Goal: Task Accomplishment & Management: Manage account settings

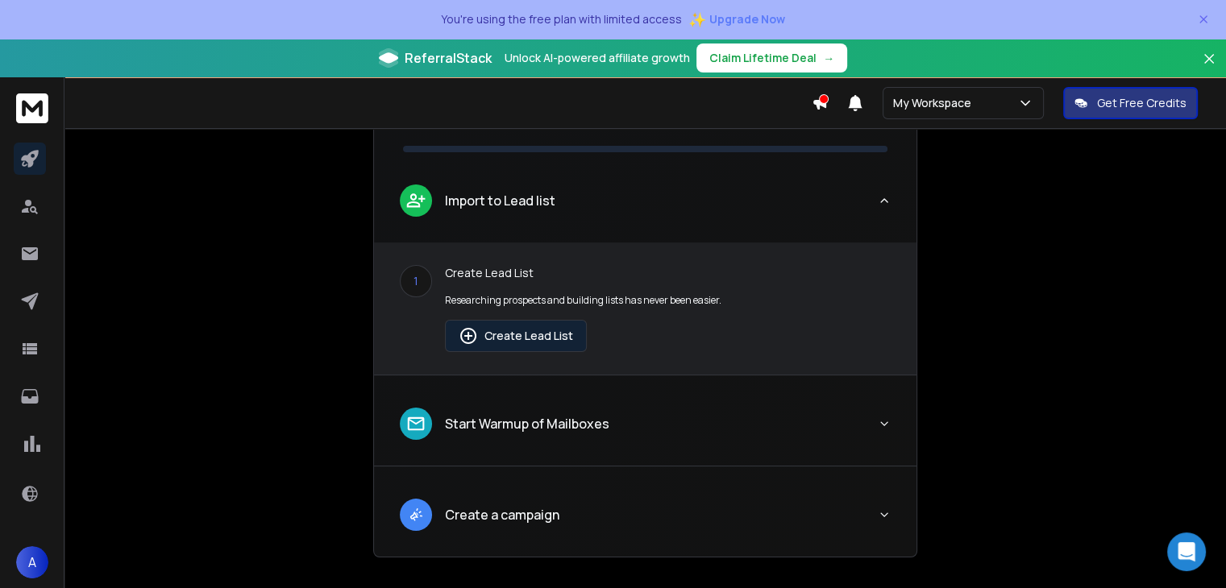
scroll to position [194, 0]
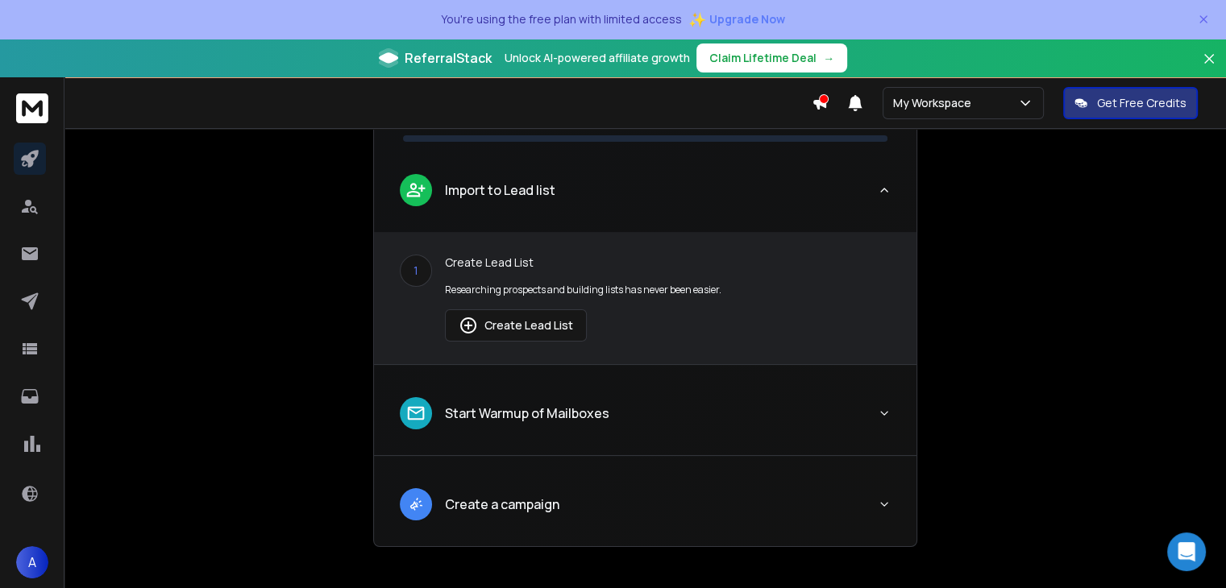
click at [603, 404] on p "Start Warmup of Mailboxes" at bounding box center [527, 413] width 164 height 19
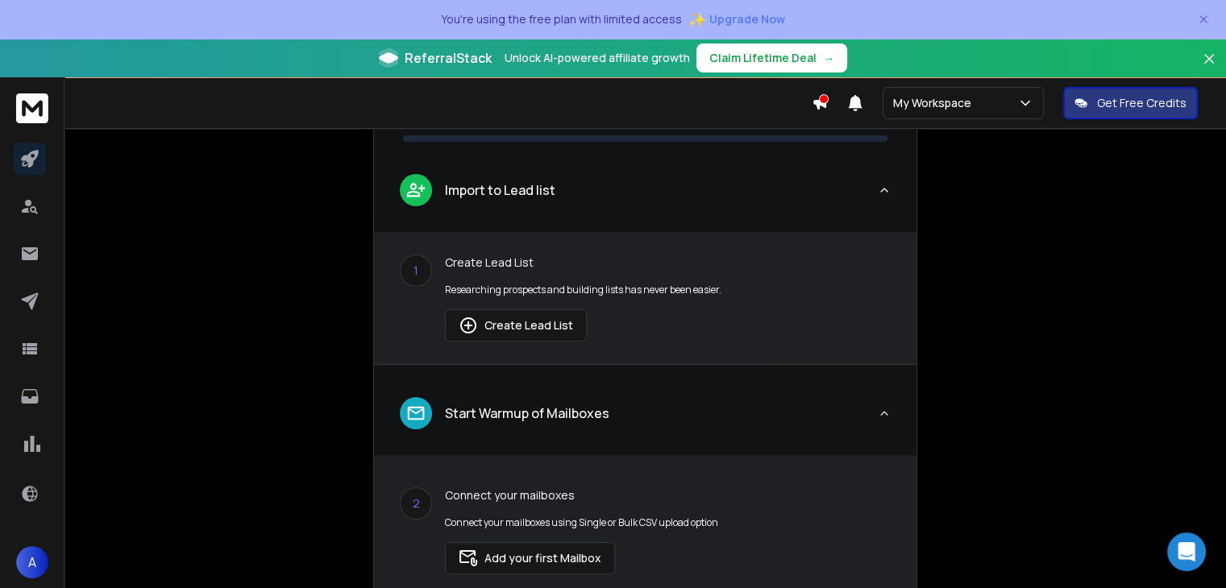
scroll to position [436, 0]
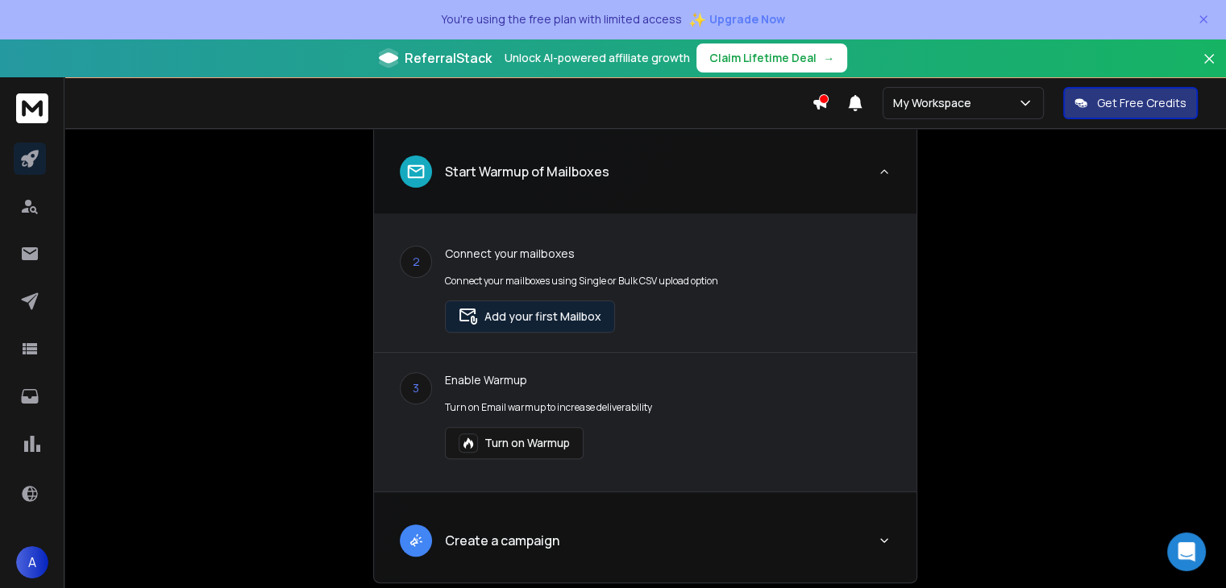
click at [526, 318] on button "Add your first Mailbox" at bounding box center [530, 317] width 170 height 32
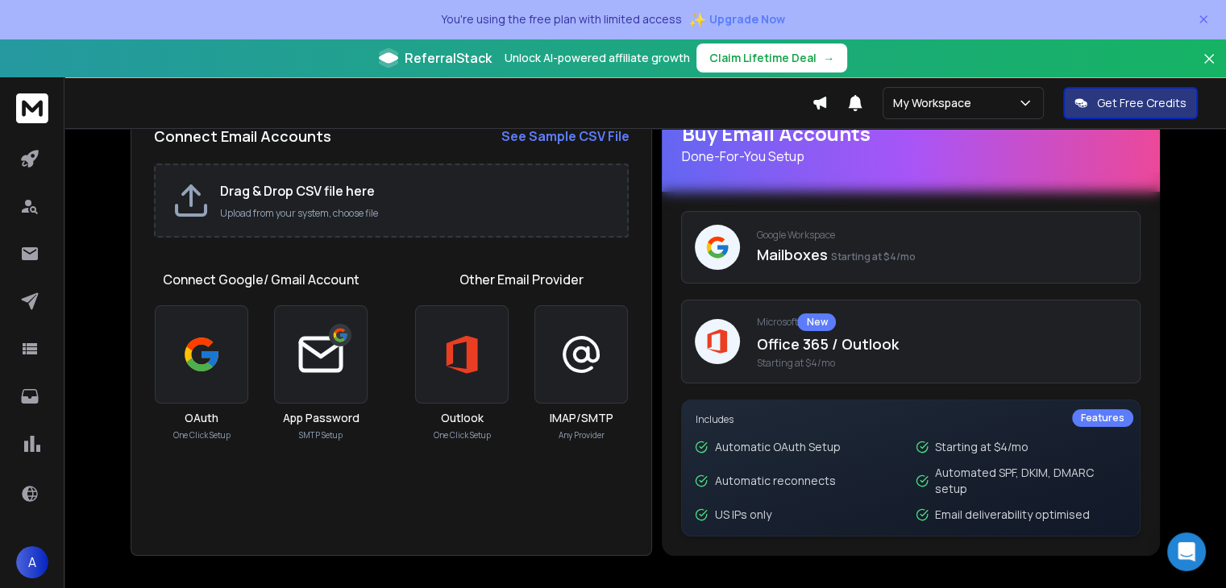
scroll to position [116, 0]
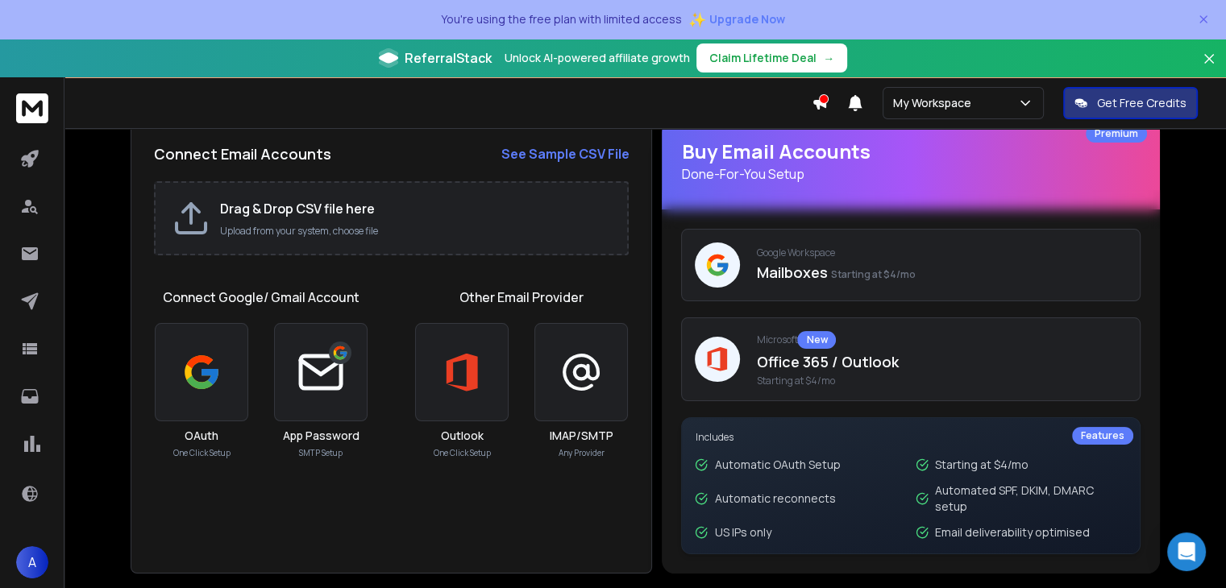
click at [800, 351] on p "Office 365 / Outlook" at bounding box center [941, 362] width 371 height 23
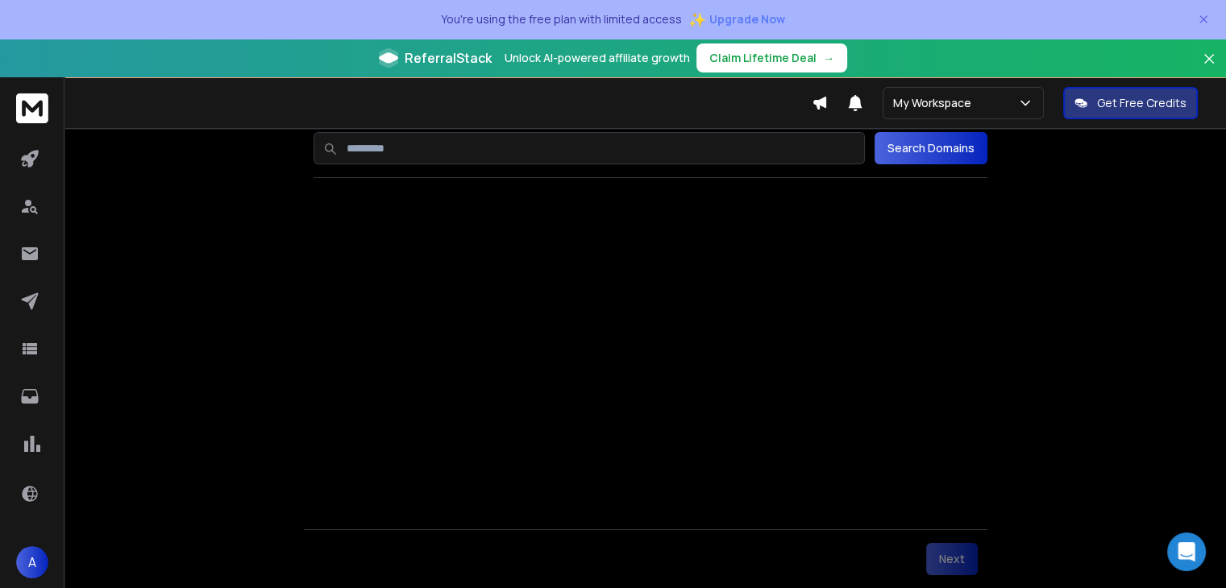
scroll to position [129, 0]
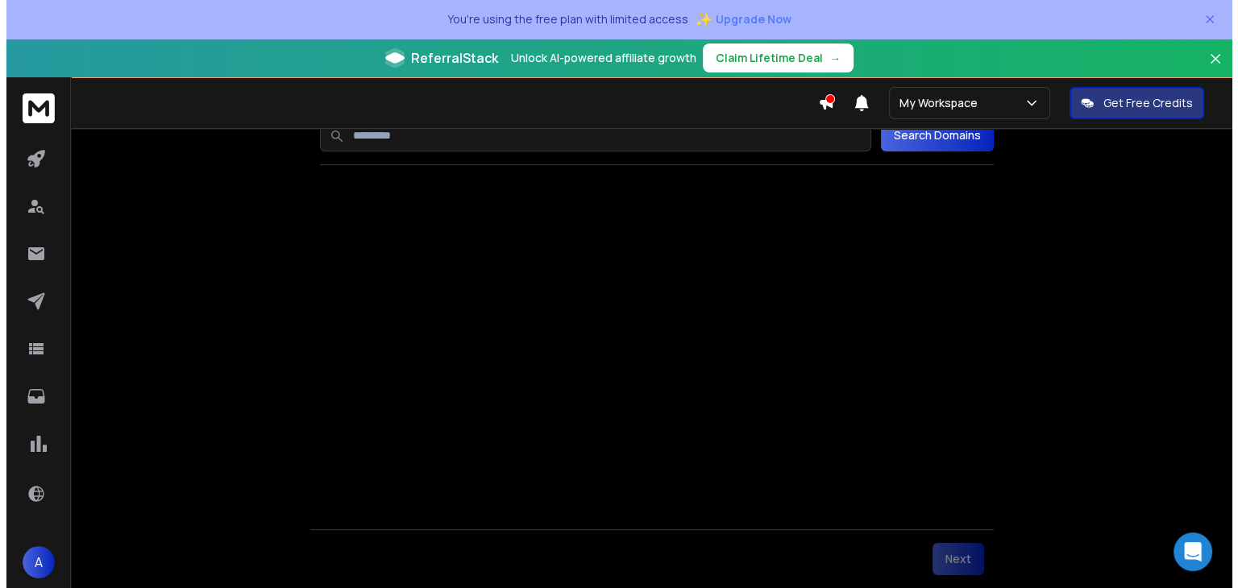
scroll to position [116, 0]
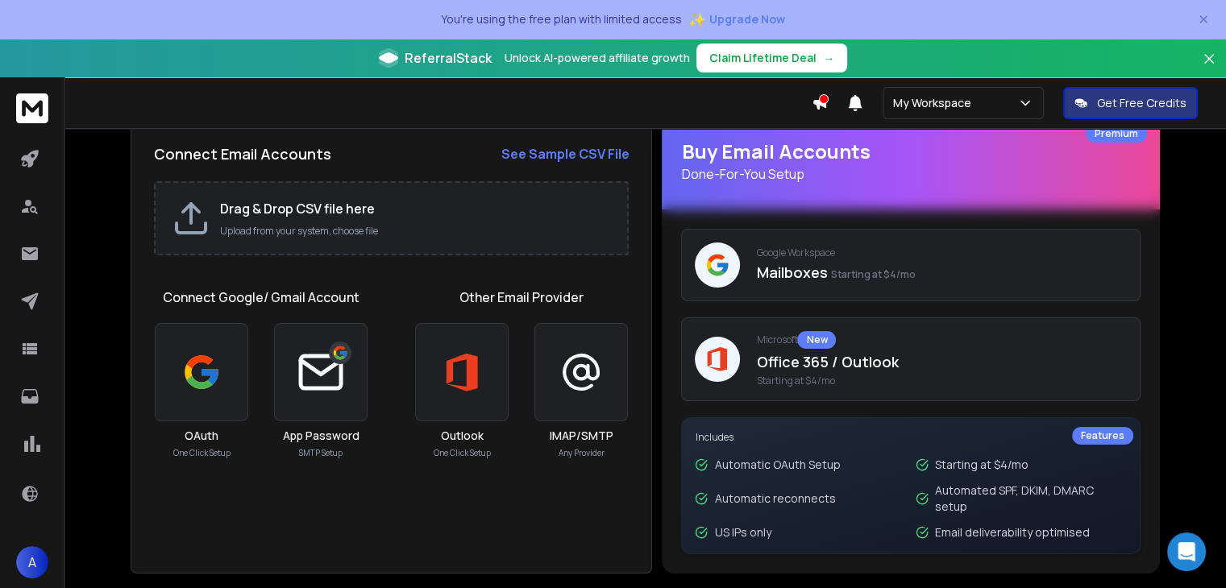
drag, startPoint x: 454, startPoint y: 364, endPoint x: 503, endPoint y: 352, distance: 50.5
click at [503, 352] on div at bounding box center [462, 372] width 94 height 98
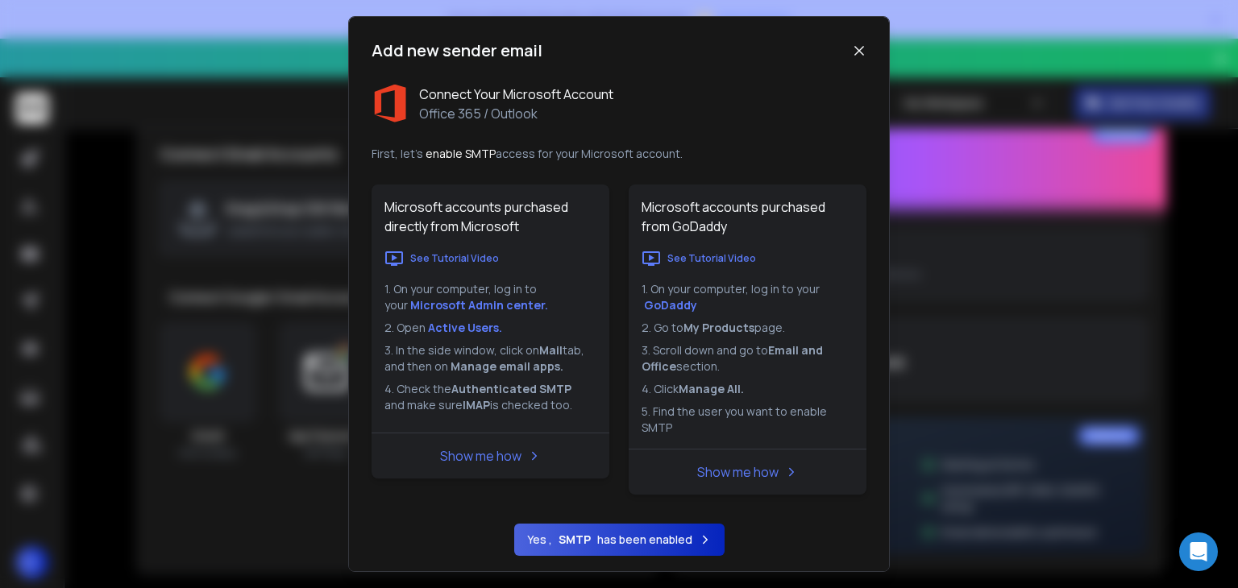
click at [659, 528] on button "Yes , SMTP has been enabled" at bounding box center [619, 540] width 210 height 32
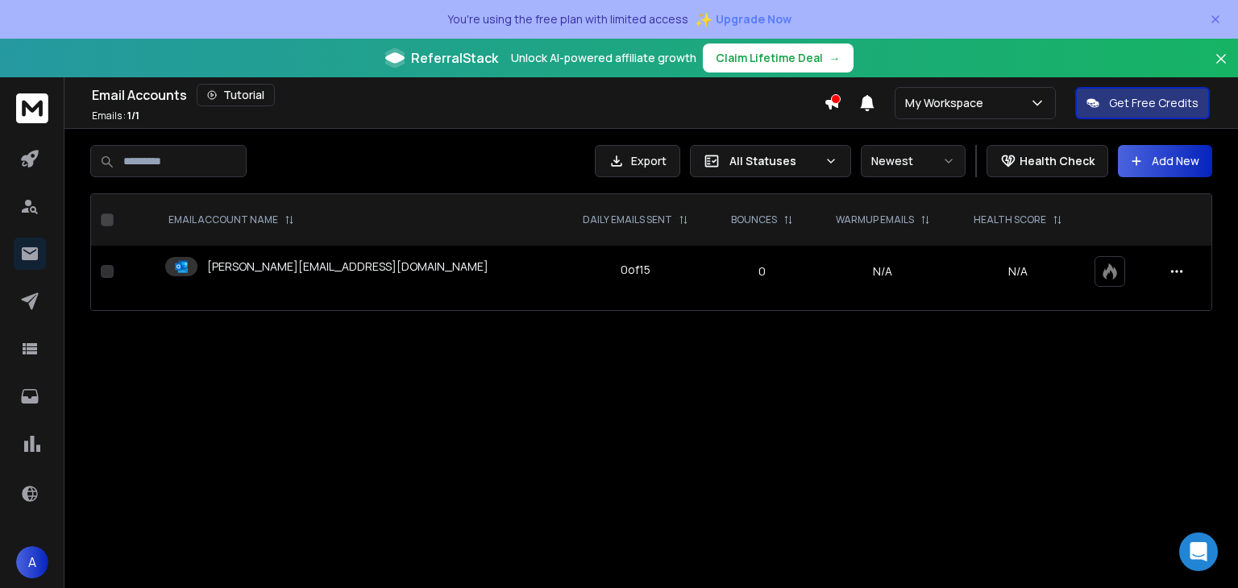
click at [1183, 158] on button "Add New" at bounding box center [1165, 161] width 94 height 32
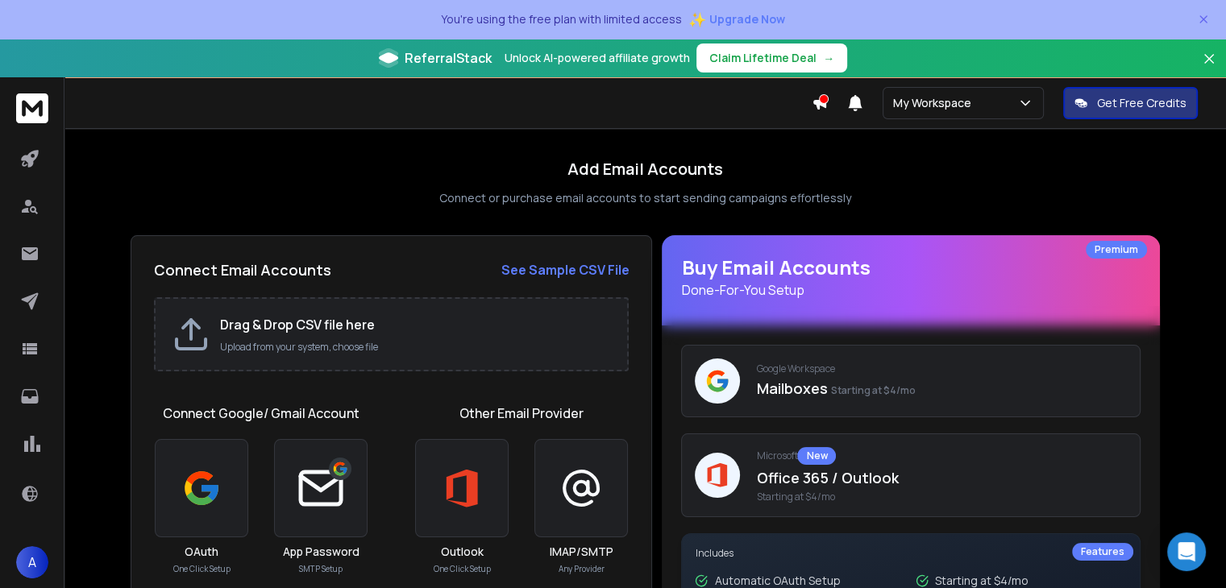
click at [439, 484] on div at bounding box center [462, 488] width 94 height 98
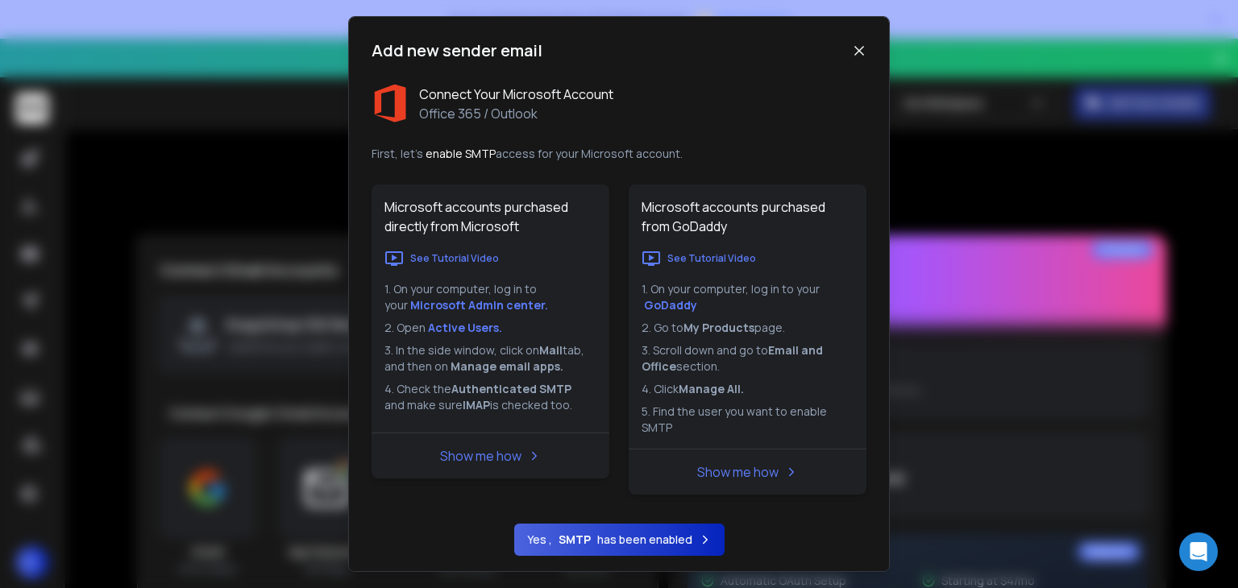
click at [616, 524] on button "Yes , SMTP has been enabled" at bounding box center [619, 540] width 210 height 32
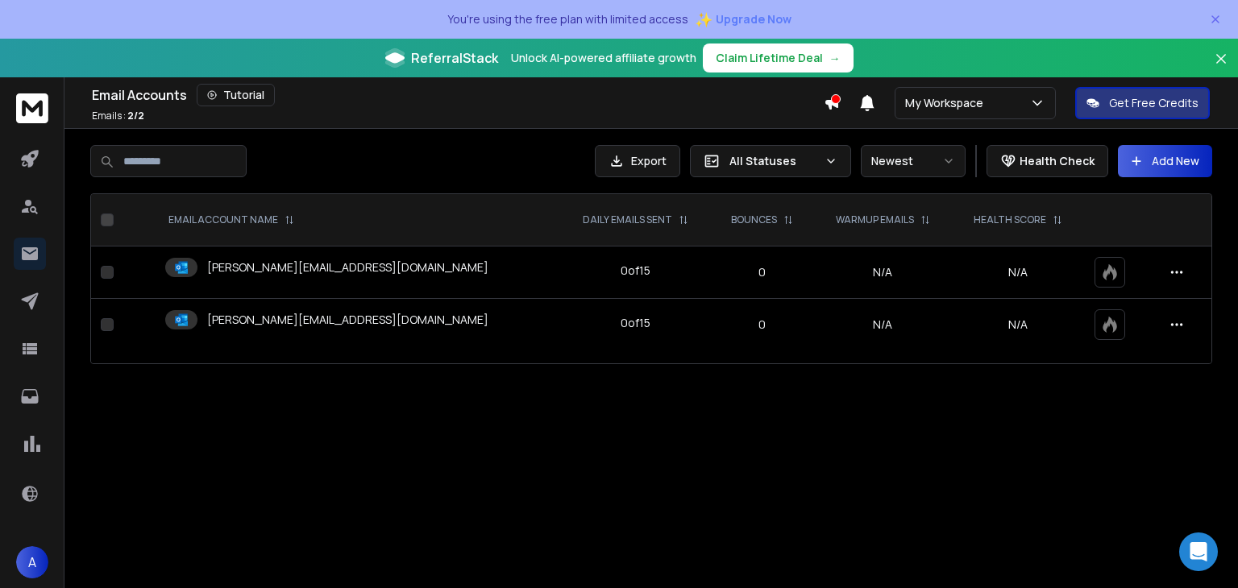
click at [1171, 165] on button "Add New" at bounding box center [1165, 161] width 94 height 32
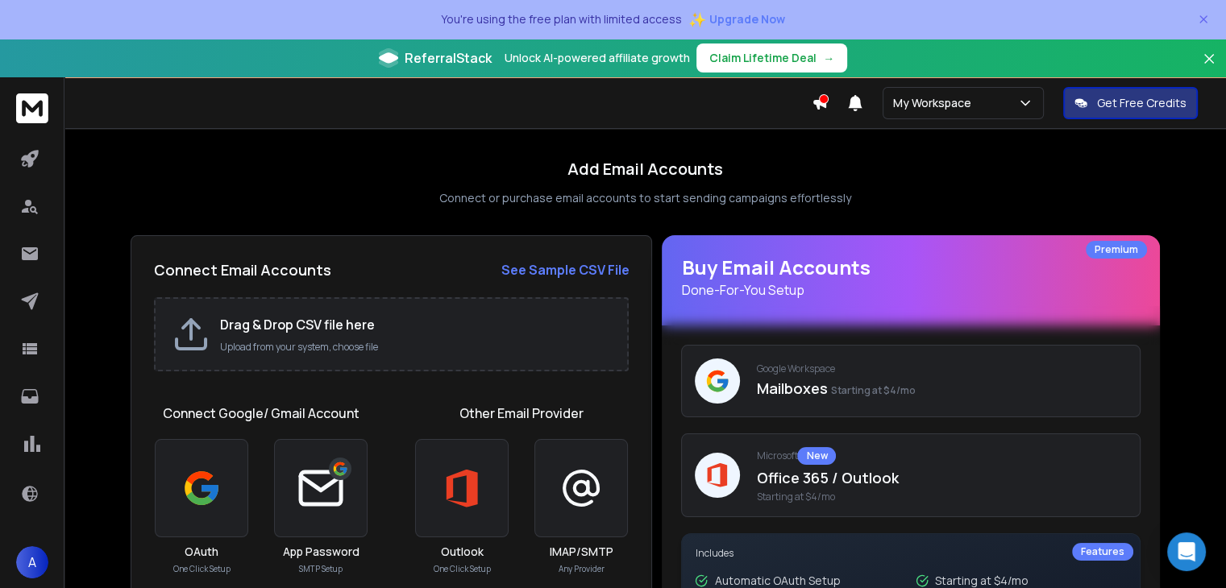
click at [435, 472] on div at bounding box center [462, 488] width 94 height 98
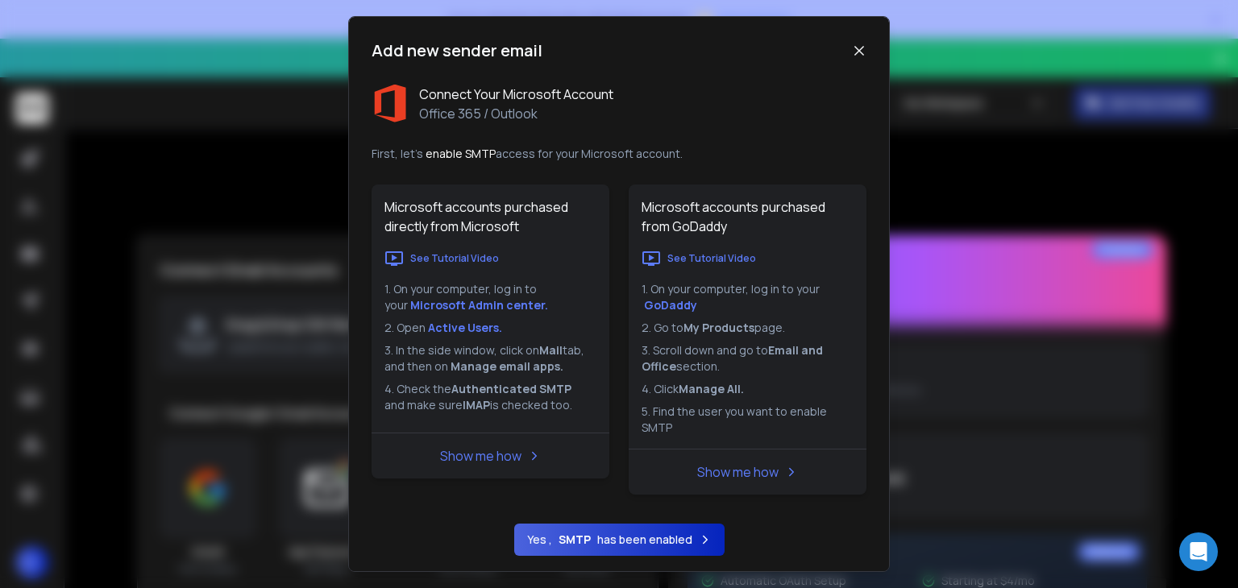
click at [603, 536] on button "Yes , SMTP has been enabled" at bounding box center [619, 540] width 210 height 32
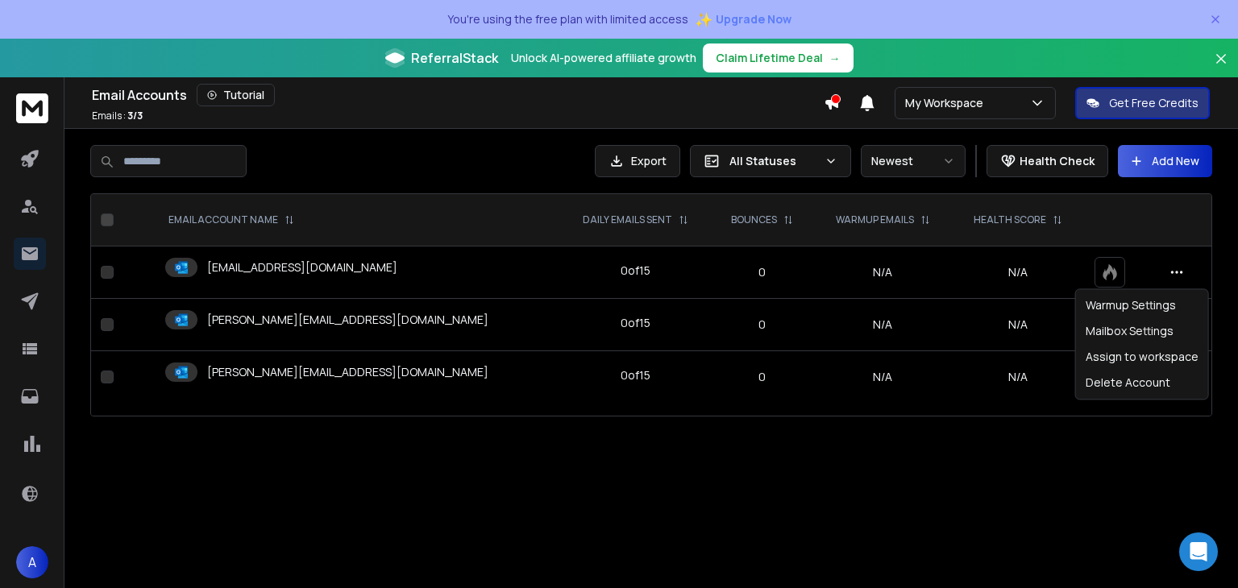
click at [1179, 268] on button at bounding box center [1177, 272] width 50 height 27
click at [1122, 304] on div "Warmup Settings" at bounding box center [1142, 306] width 126 height 26
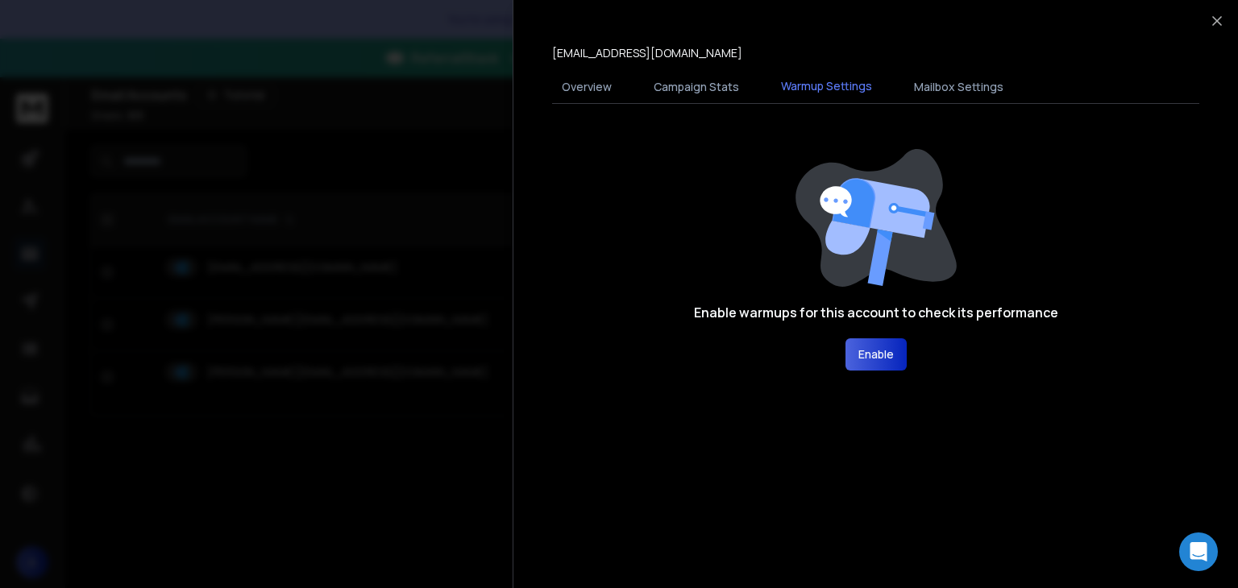
click at [883, 356] on button "Enable" at bounding box center [876, 355] width 61 height 32
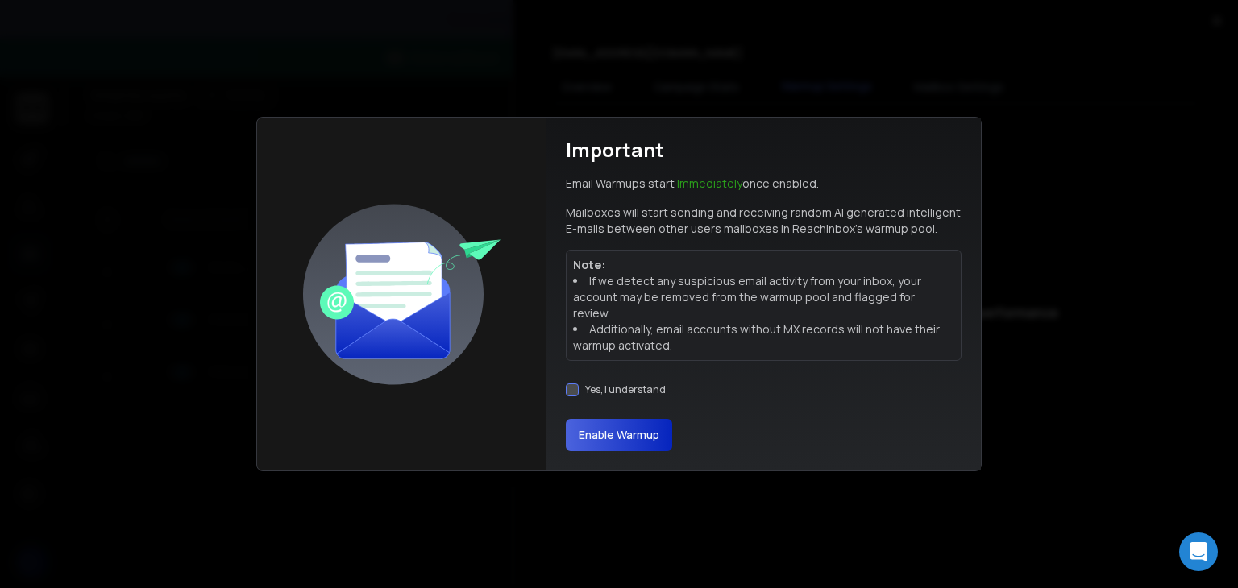
click at [877, 356] on div "Important Email Warmups start Immediately once enabled. Mailboxes will start se…" at bounding box center [764, 294] width 435 height 353
click at [574, 384] on button "Yes, I understand" at bounding box center [572, 390] width 13 height 13
drag, startPoint x: 593, startPoint y: 426, endPoint x: 846, endPoint y: 380, distance: 257.3
click at [846, 380] on div "Important Email Warmups start Immediately once enabled. Mailboxes will start se…" at bounding box center [764, 294] width 435 height 353
click at [645, 420] on button "Enable Warmup" at bounding box center [619, 435] width 106 height 32
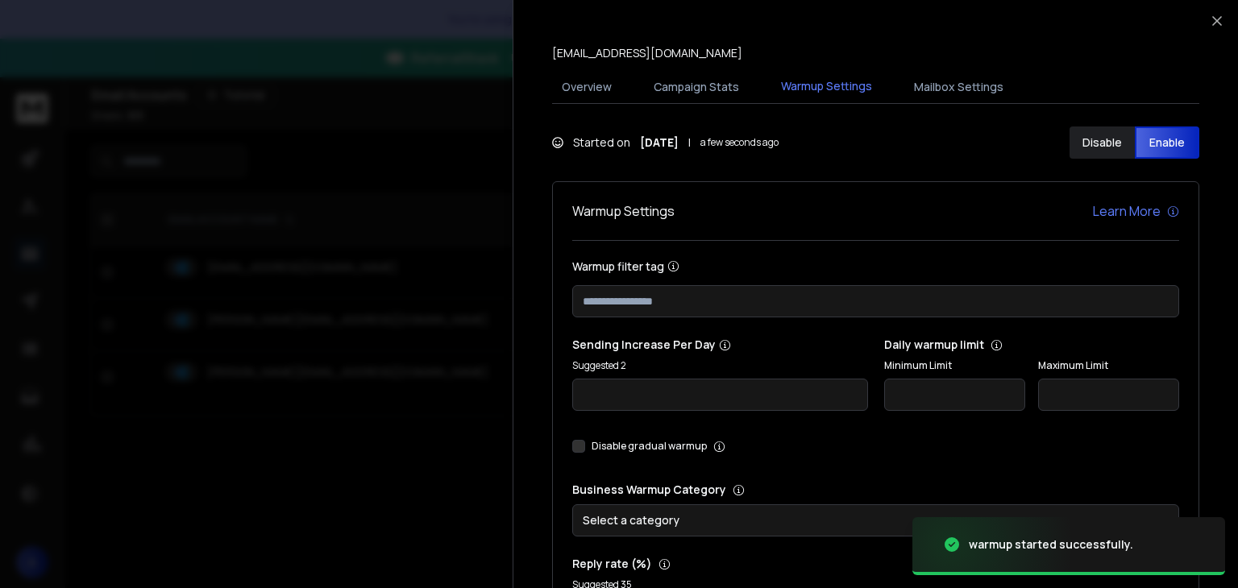
type input "**********"
type input "*"
type input "**"
click at [1216, 18] on icon "button" at bounding box center [1217, 21] width 8 height 8
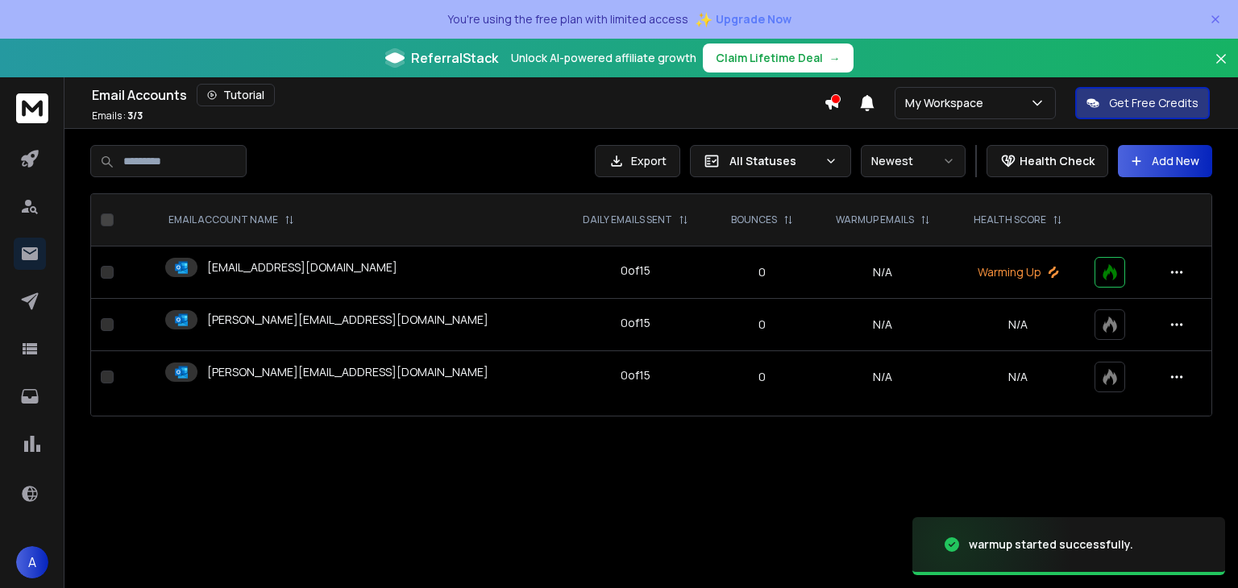
click at [1170, 322] on icon at bounding box center [1177, 325] width 15 height 15
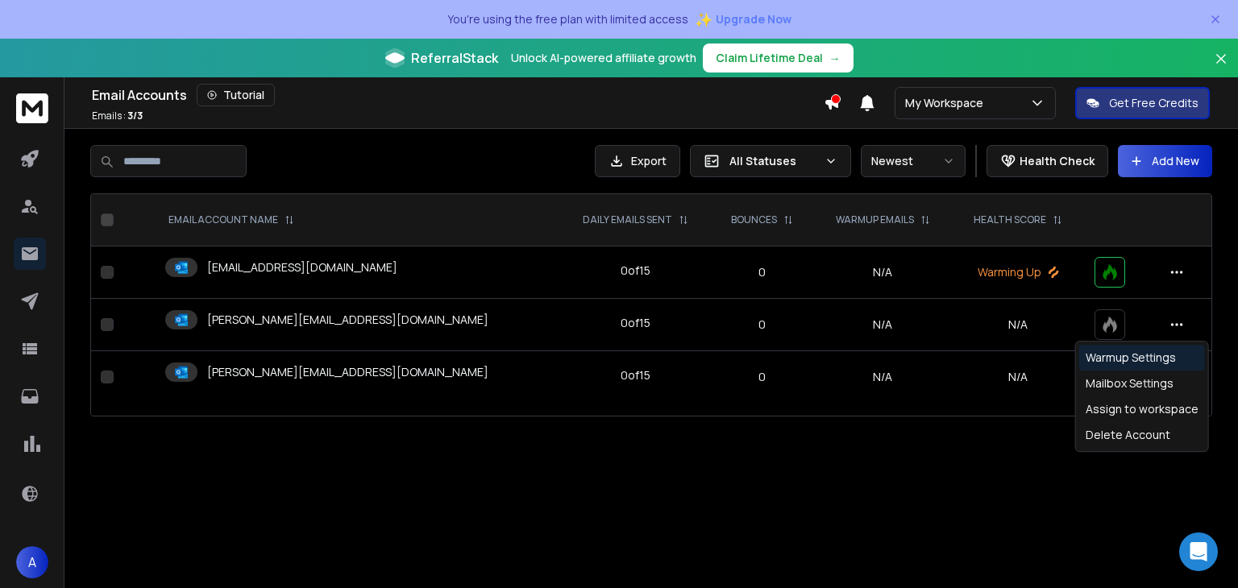
click at [1106, 364] on div "Warmup Settings" at bounding box center [1142, 358] width 126 height 26
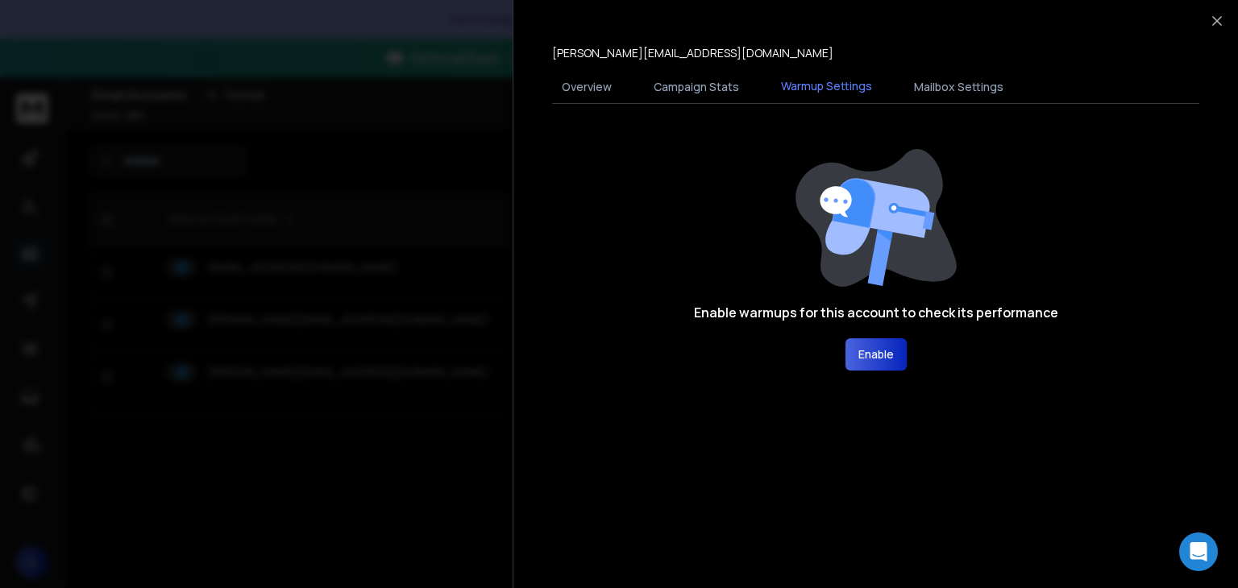
click at [869, 356] on button "Enable" at bounding box center [876, 355] width 61 height 32
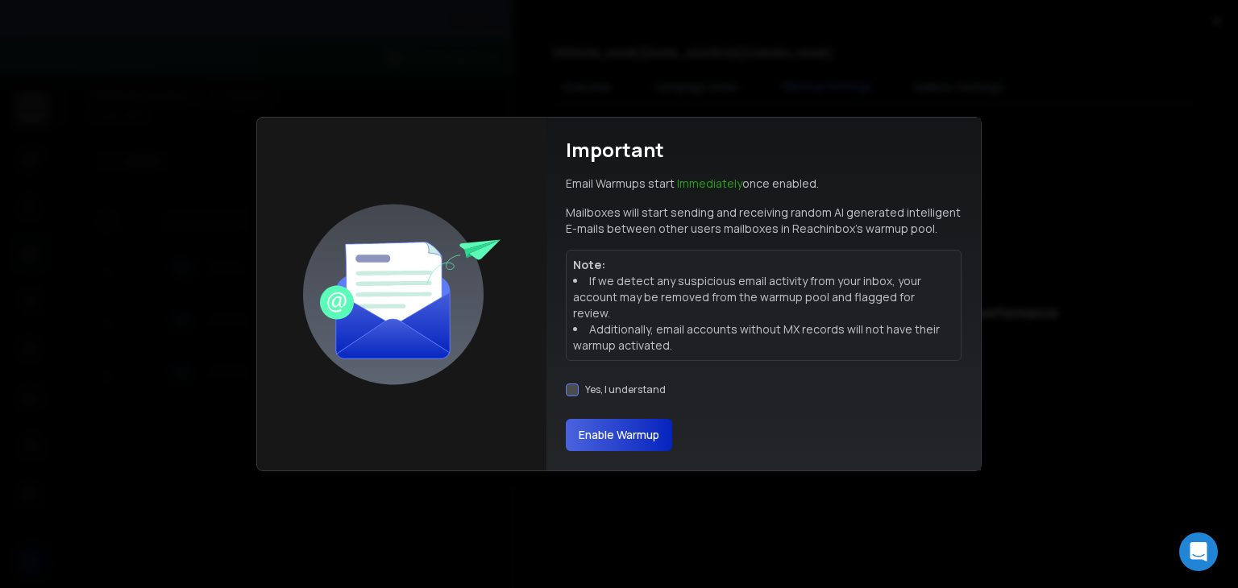
click at [864, 361] on div "Important Email Warmups start Immediately once enabled. Mailboxes will start se…" at bounding box center [764, 294] width 435 height 353
click at [640, 387] on label "Yes, I understand" at bounding box center [625, 390] width 81 height 13
click at [576, 385] on button "Yes, I understand" at bounding box center [572, 390] width 13 height 13
click at [590, 423] on button "Enable Warmup" at bounding box center [619, 435] width 106 height 32
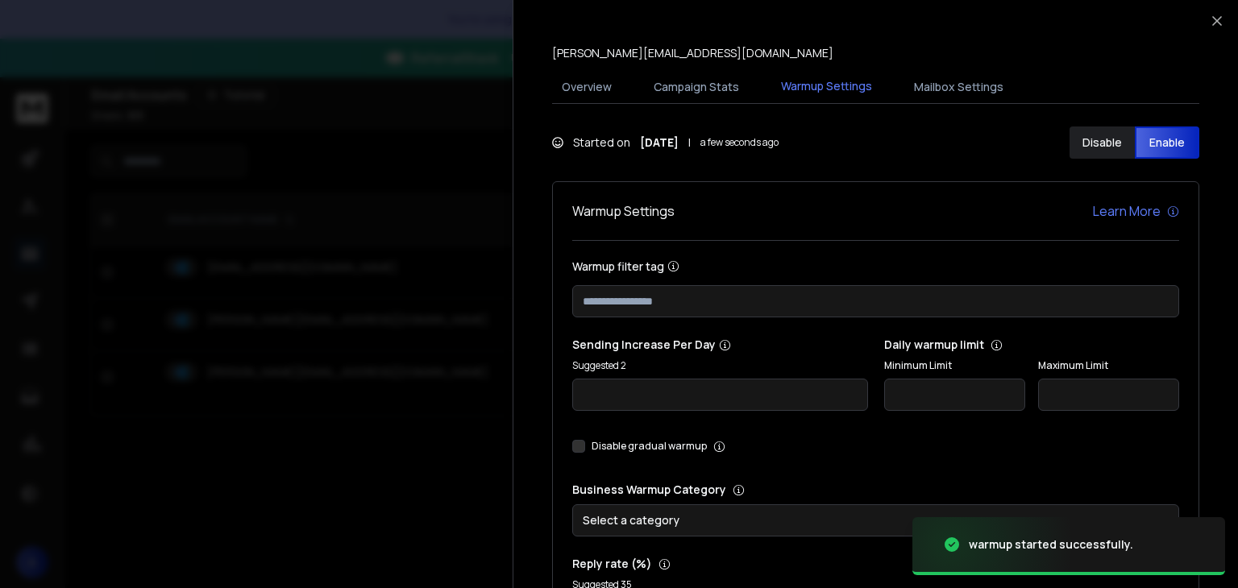
type input "**********"
type input "*"
type input "**"
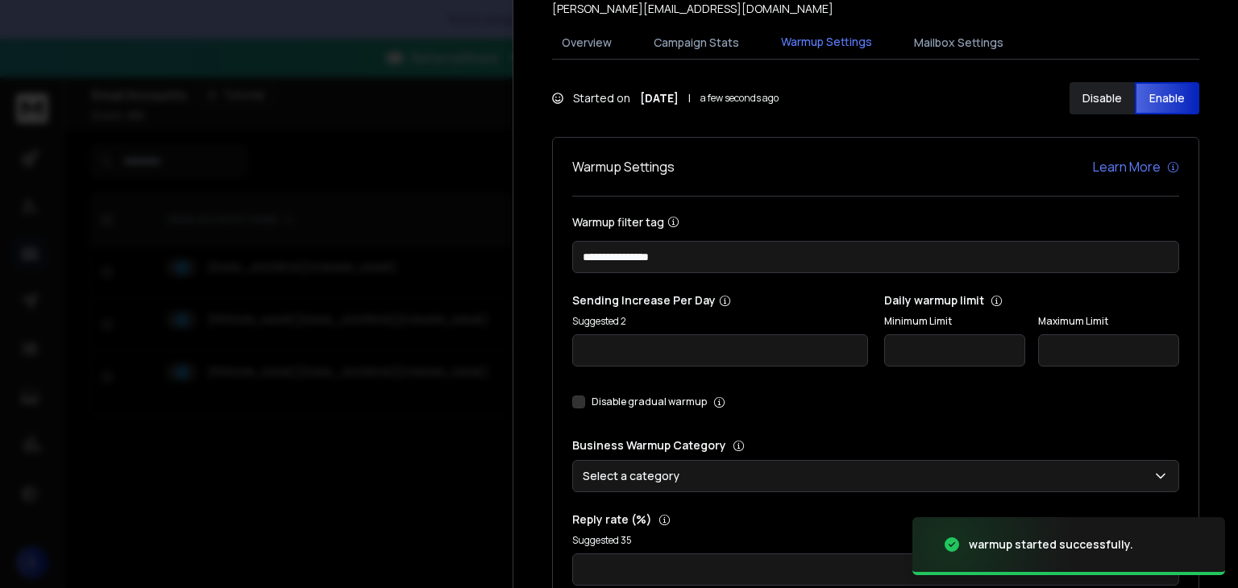
scroll to position [81, 0]
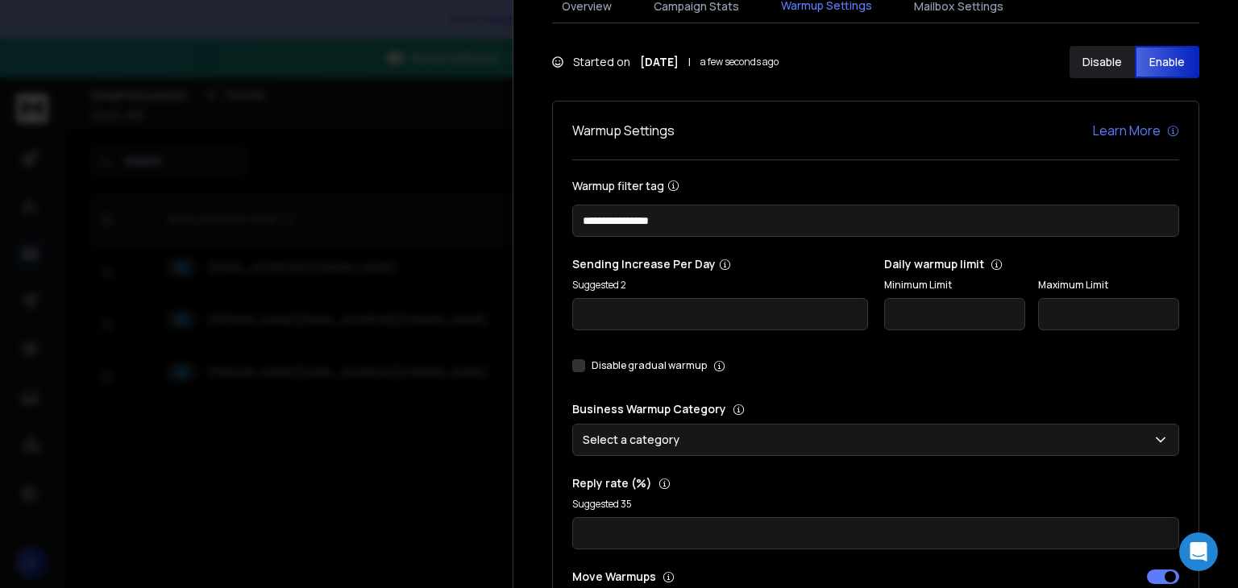
drag, startPoint x: 1059, startPoint y: 310, endPoint x: 1040, endPoint y: 311, distance: 19.4
click at [1040, 311] on input "**" at bounding box center [1108, 314] width 141 height 32
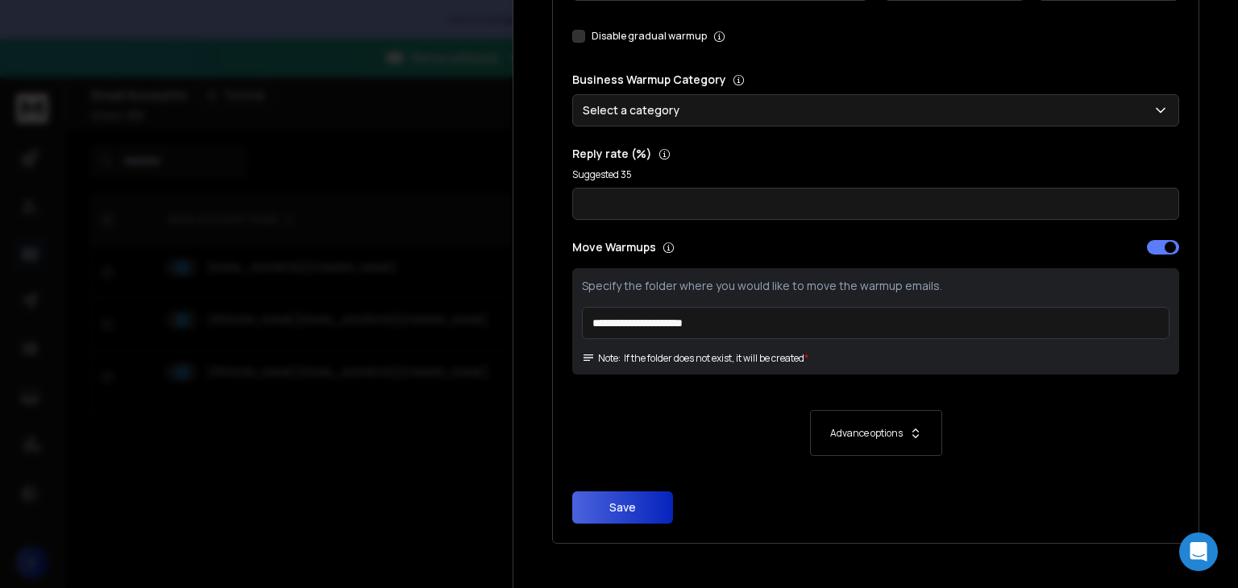
scroll to position [411, 0]
type input "**"
click at [631, 507] on button "Save" at bounding box center [622, 507] width 101 height 32
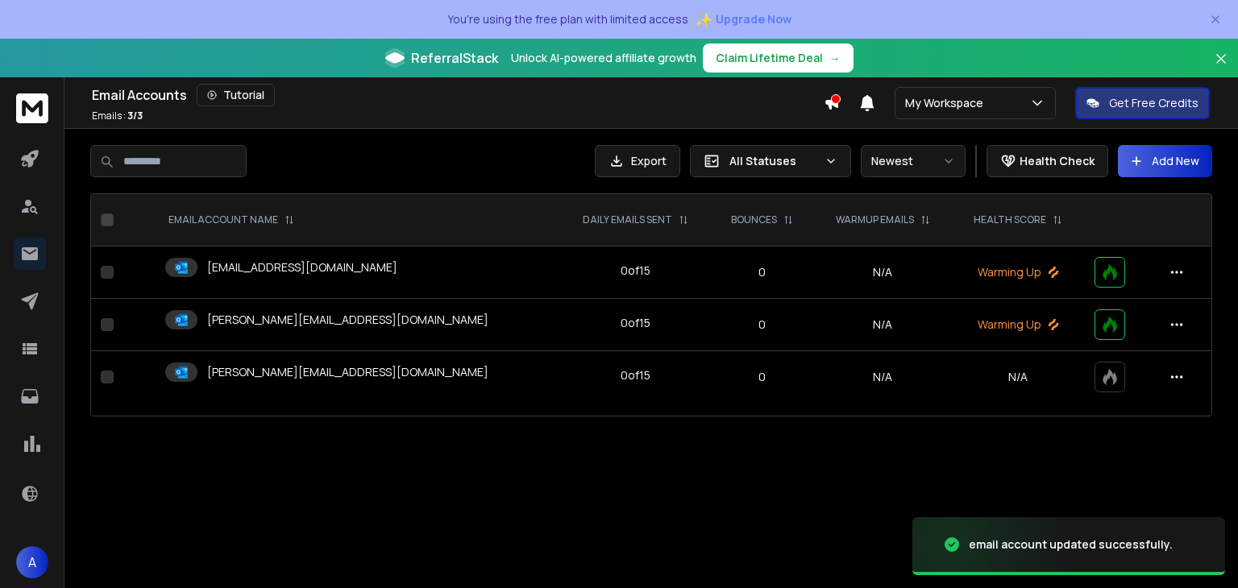
click at [1170, 275] on icon at bounding box center [1177, 272] width 15 height 15
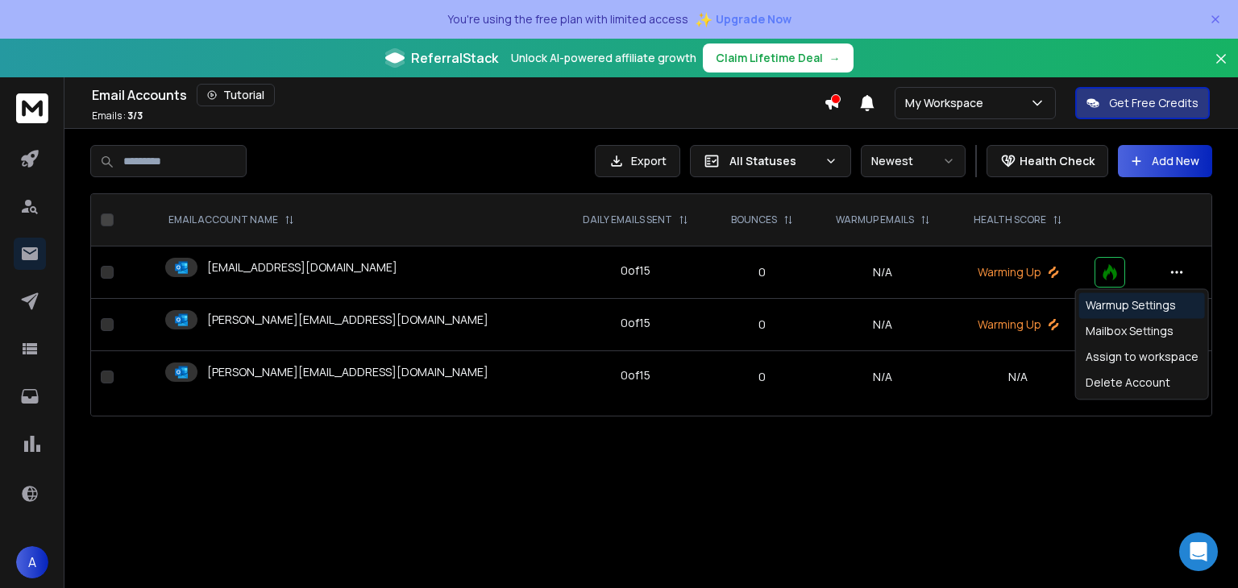
click at [1121, 307] on div "Warmup Settings" at bounding box center [1142, 306] width 126 height 26
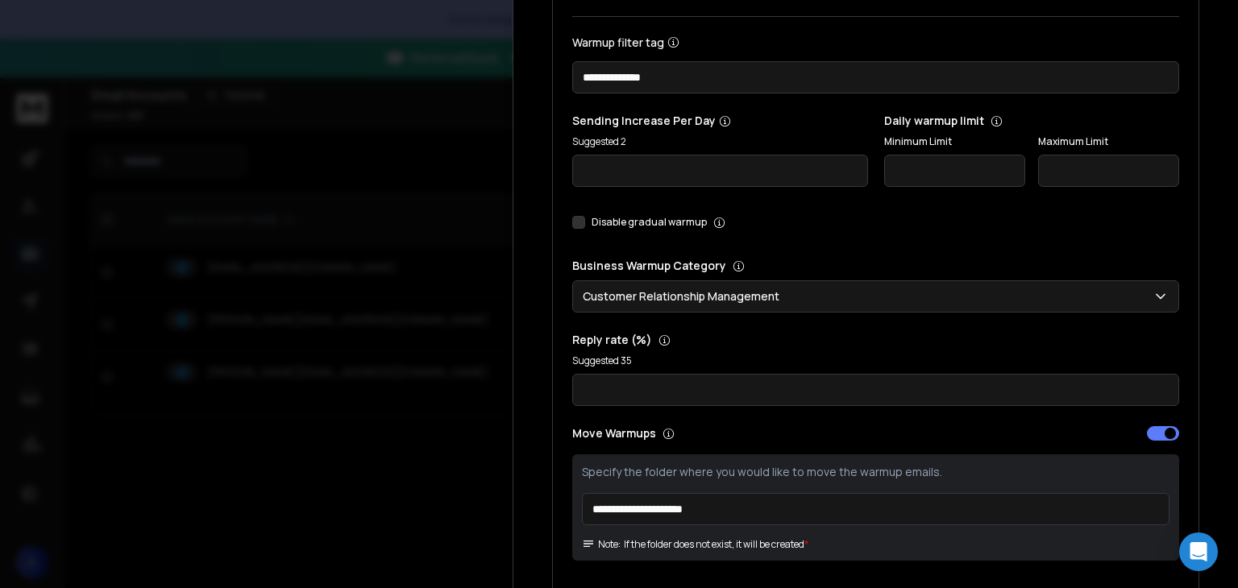
scroll to position [169, 0]
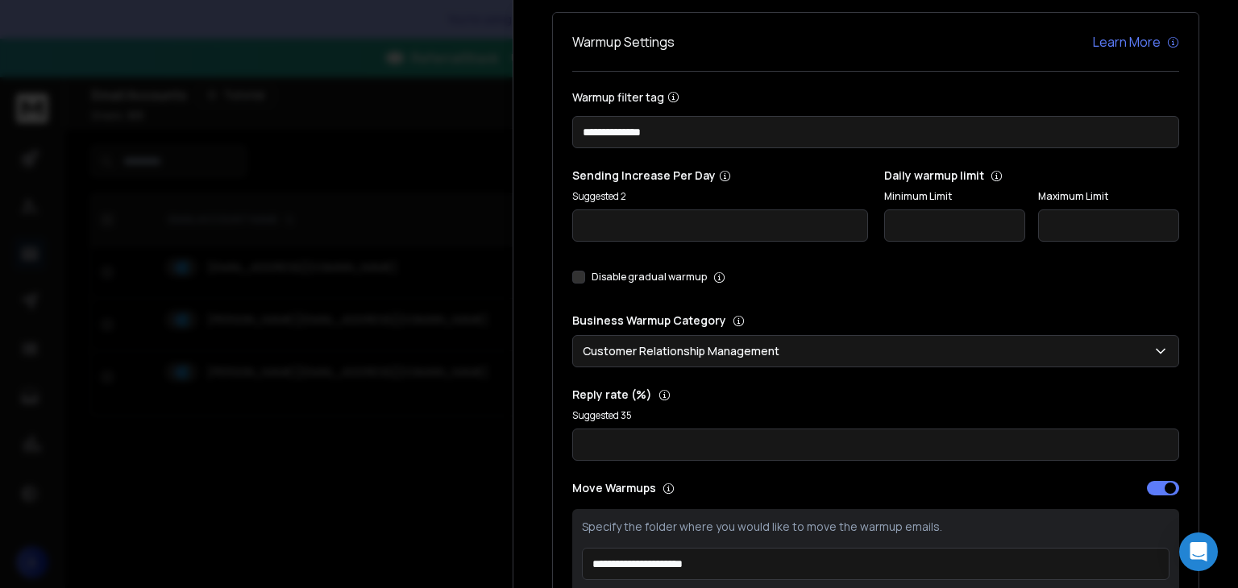
drag, startPoint x: 1067, startPoint y: 223, endPoint x: 1028, endPoint y: 223, distance: 39.5
click at [1028, 223] on div "Minimum Limit * Maximum Limit **" at bounding box center [1032, 216] width 296 height 52
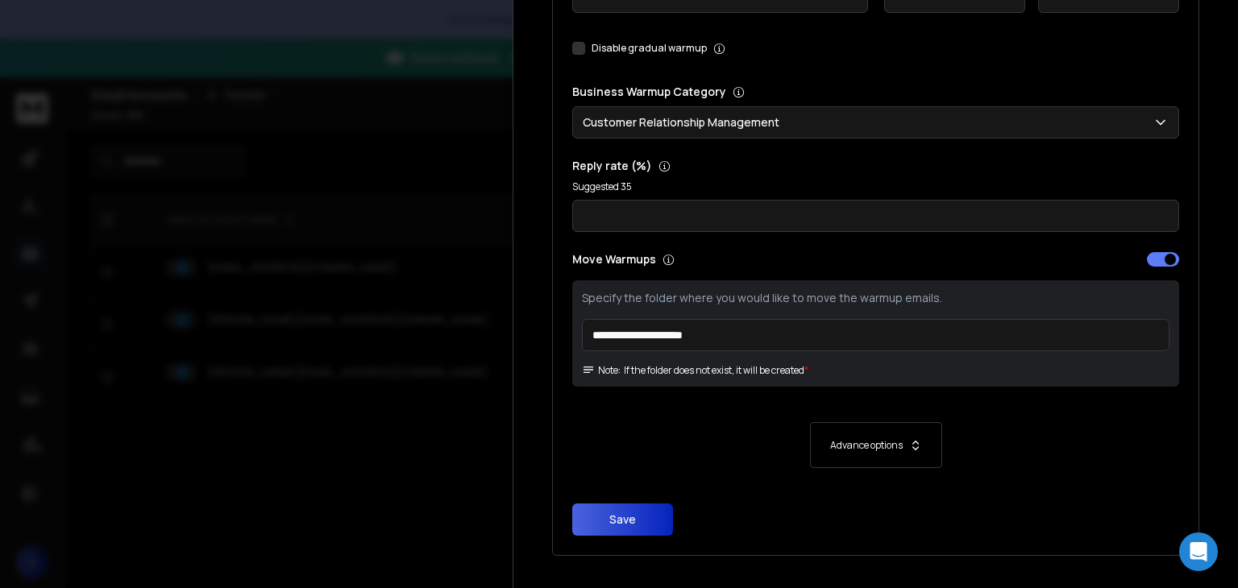
scroll to position [411, 0]
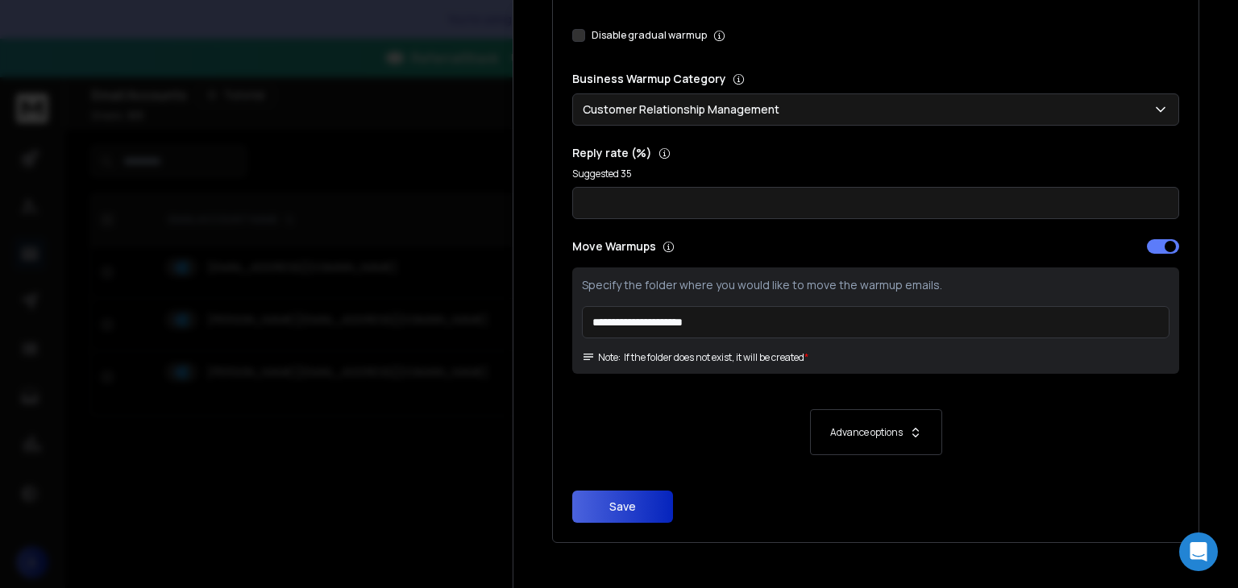
type input "**"
click at [597, 512] on button "Save" at bounding box center [622, 507] width 101 height 32
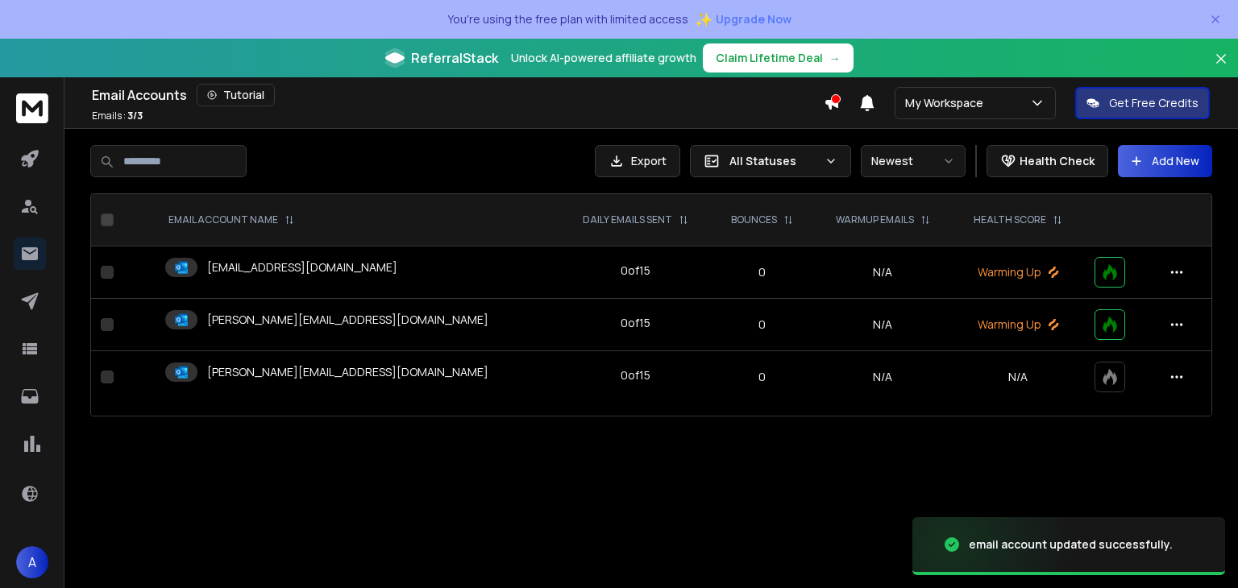
click at [1095, 385] on div at bounding box center [1110, 377] width 31 height 31
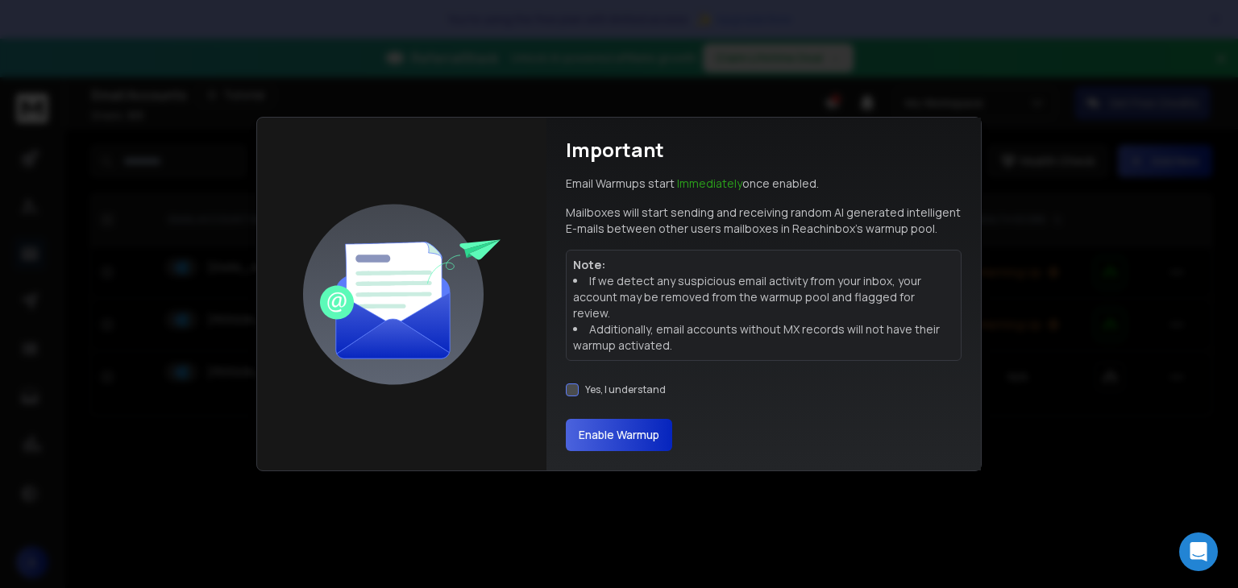
click at [593, 384] on label "Yes, I understand" at bounding box center [625, 390] width 81 height 13
click at [571, 385] on button "Yes, I understand" at bounding box center [572, 390] width 13 height 13
click at [587, 428] on button "Enable Warmup" at bounding box center [619, 435] width 106 height 32
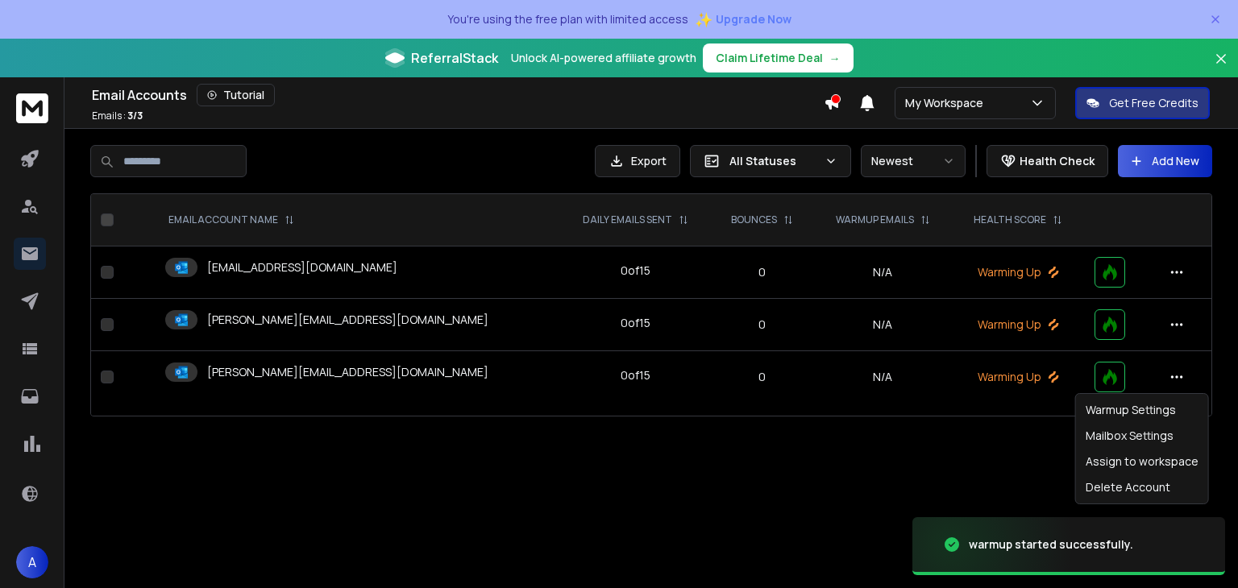
click at [1170, 372] on icon at bounding box center [1177, 377] width 15 height 15
click at [1121, 412] on div "Warmup Settings" at bounding box center [1142, 410] width 126 height 26
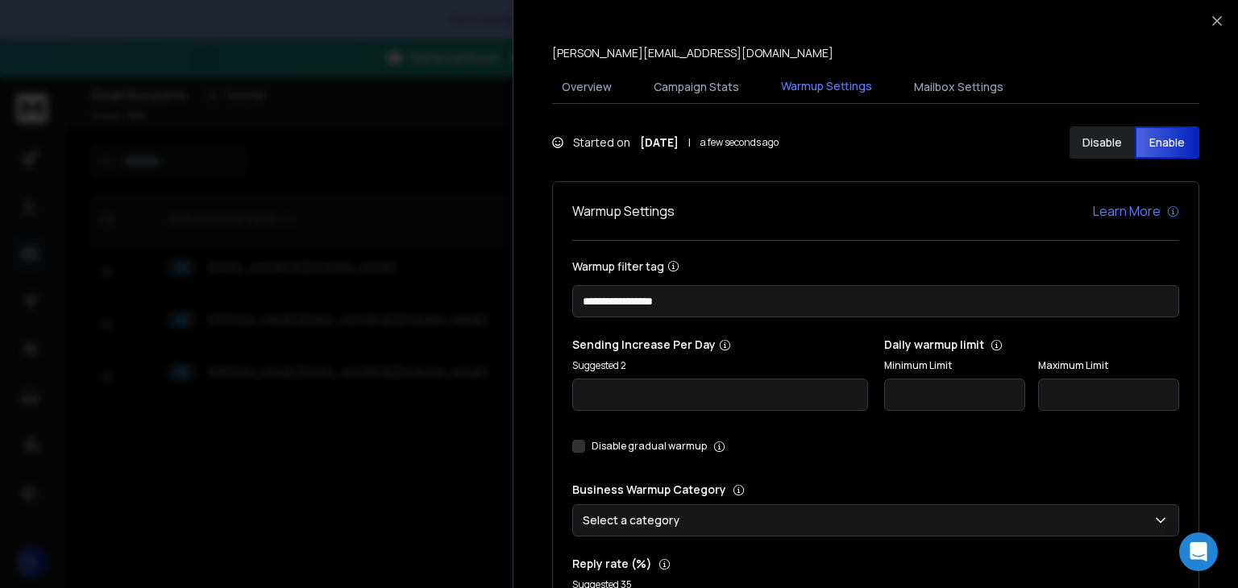
drag, startPoint x: 1061, startPoint y: 401, endPoint x: 988, endPoint y: 397, distance: 72.6
click at [988, 397] on div "Minimum Limit * Maximum Limit **" at bounding box center [1032, 386] width 296 height 52
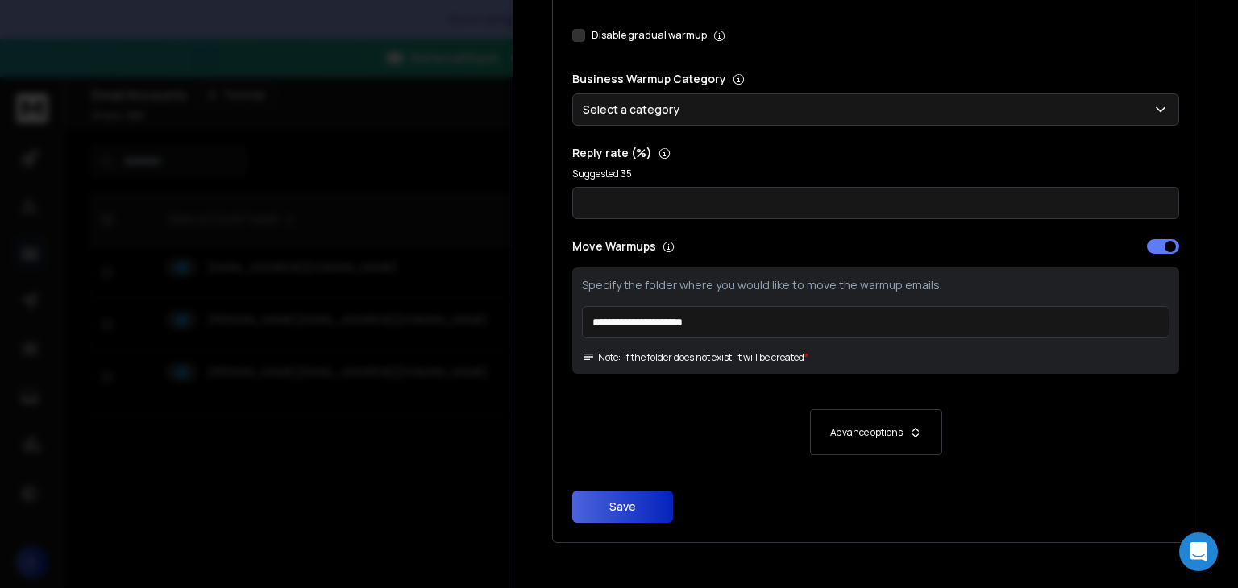
type input "**"
click at [593, 510] on button "Save" at bounding box center [622, 507] width 101 height 32
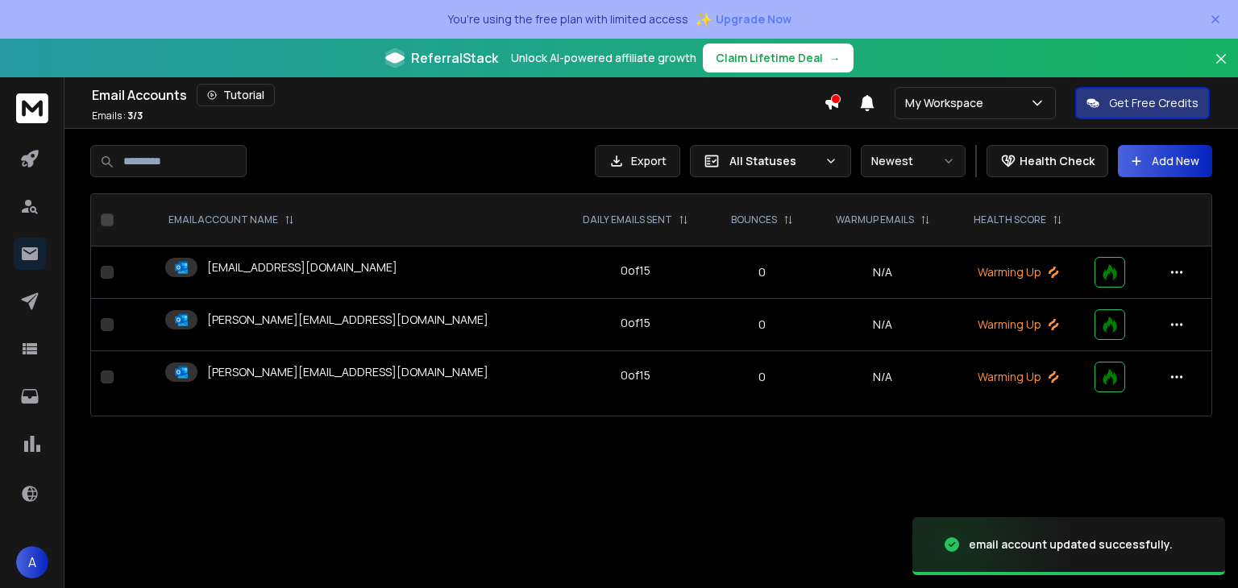
click at [621, 267] on div "0 of 15" at bounding box center [636, 271] width 30 height 16
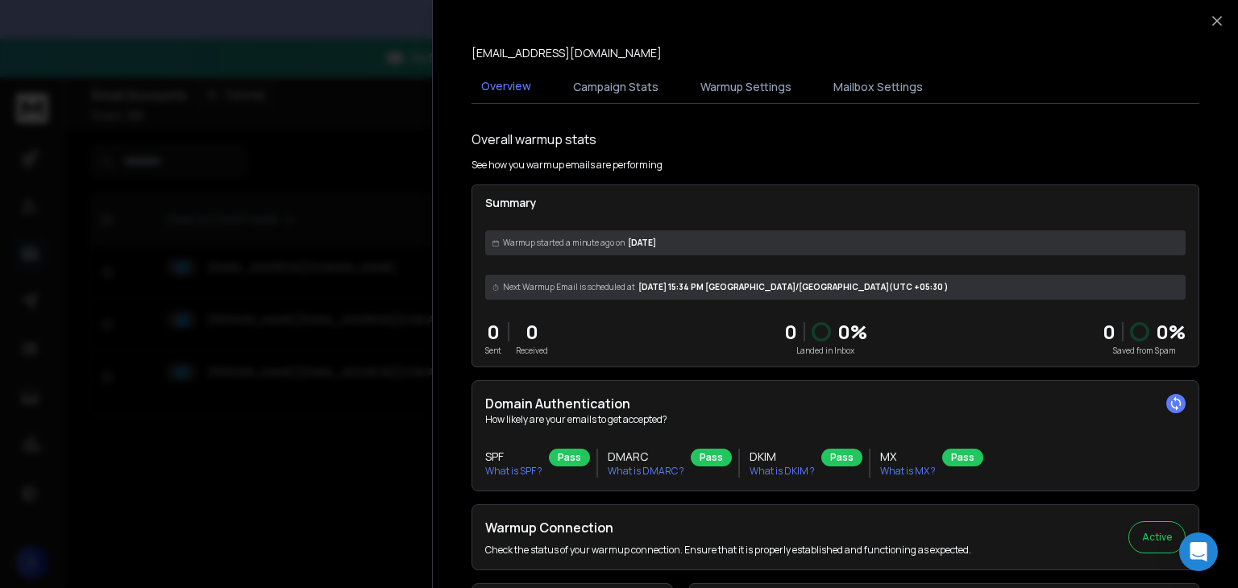
click at [609, 84] on button "Campaign Stats" at bounding box center [615, 86] width 105 height 35
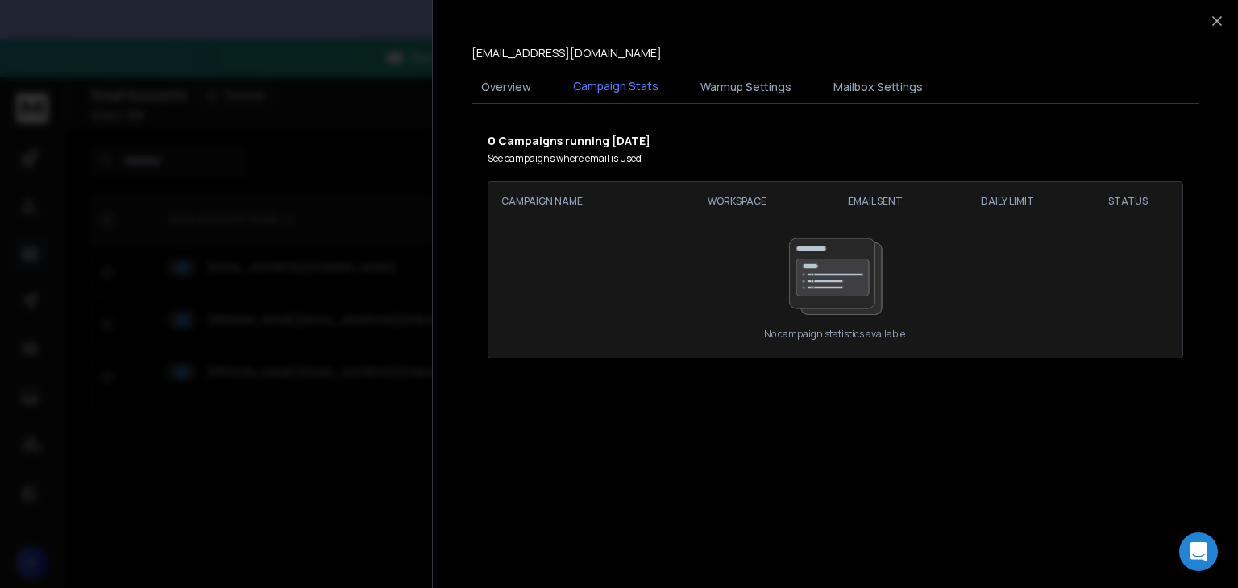
click at [797, 85] on button "Warmup Settings" at bounding box center [746, 86] width 110 height 35
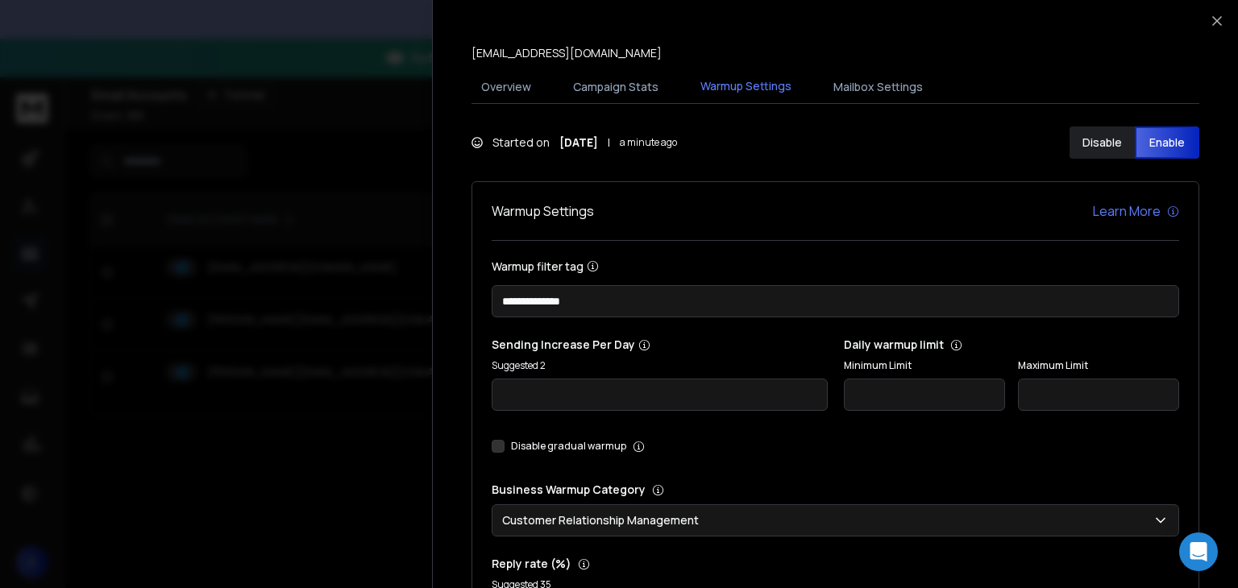
click at [861, 81] on button "Mailbox Settings" at bounding box center [878, 86] width 109 height 35
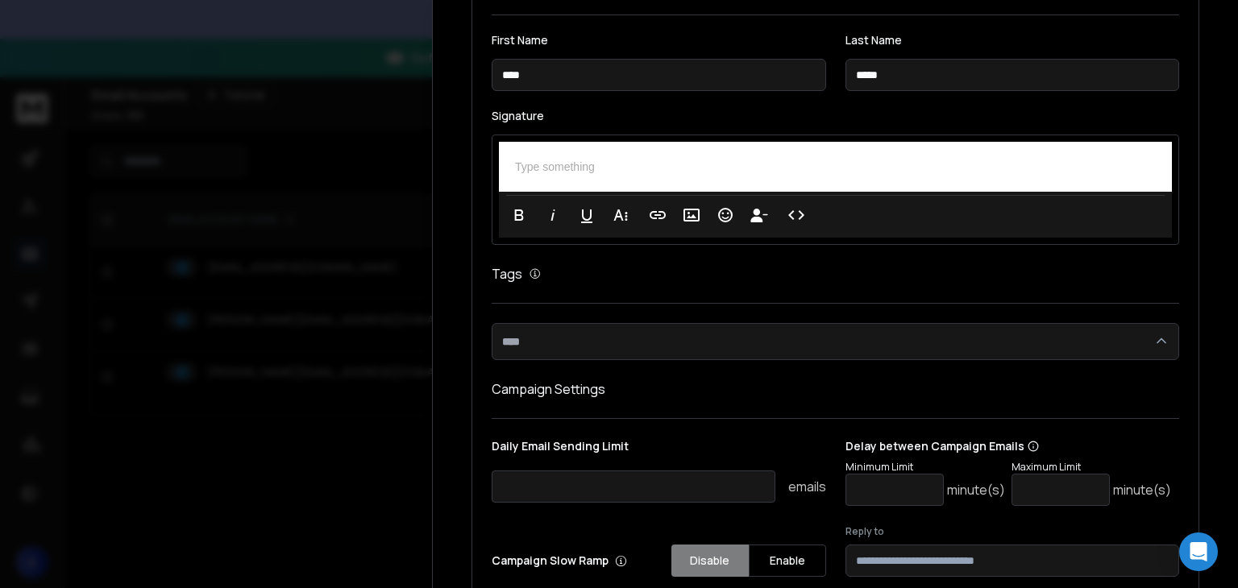
scroll to position [322, 0]
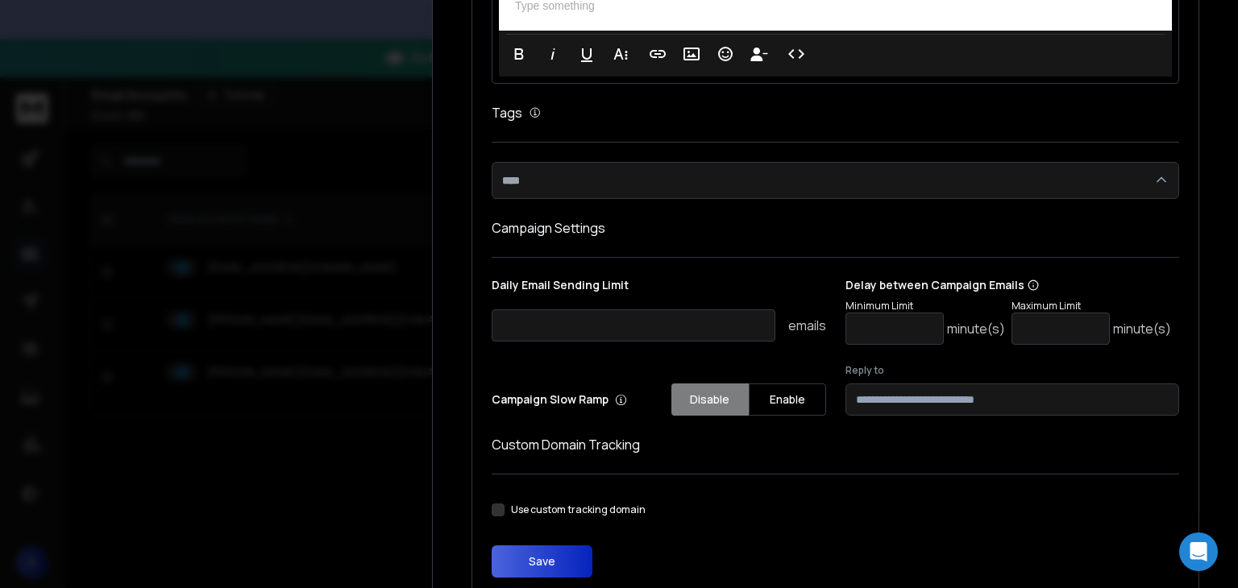
drag, startPoint x: 511, startPoint y: 331, endPoint x: 465, endPoint y: 330, distance: 46.0
click at [465, 330] on div "jack@revproinc.com Overview Campaign Stats Warmup Settings Mailbox Settings Sen…" at bounding box center [835, 160] width 767 height 927
type input "**"
click at [539, 560] on button "Save" at bounding box center [542, 562] width 101 height 32
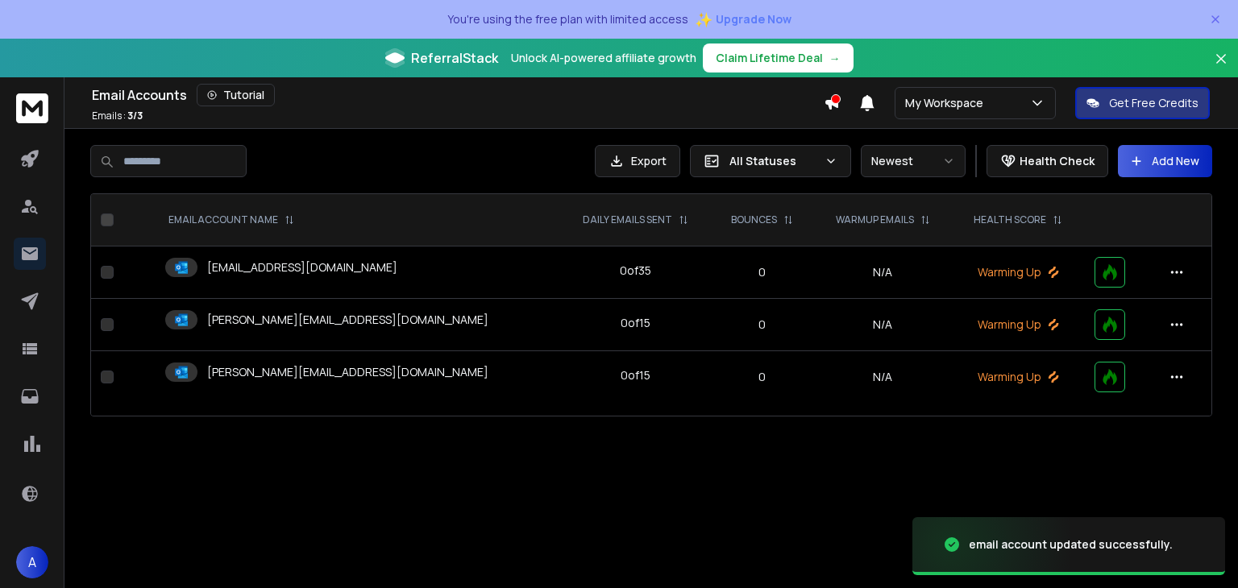
click at [621, 320] on div "0 of 15" at bounding box center [636, 323] width 30 height 16
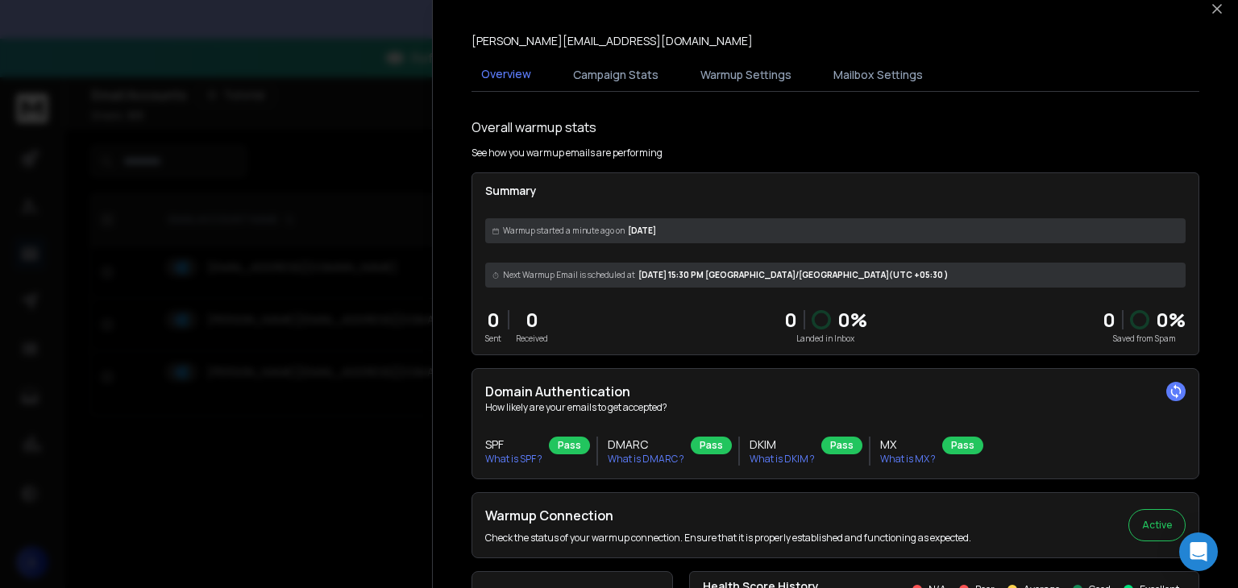
scroll to position [0, 0]
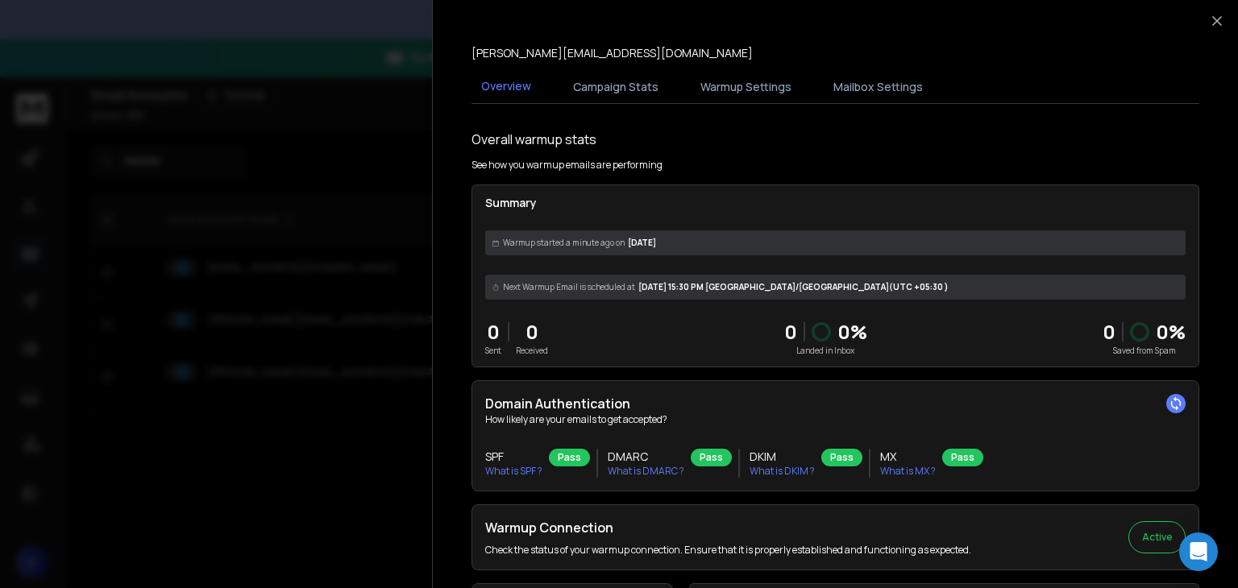
click at [731, 79] on button "Warmup Settings" at bounding box center [746, 86] width 110 height 35
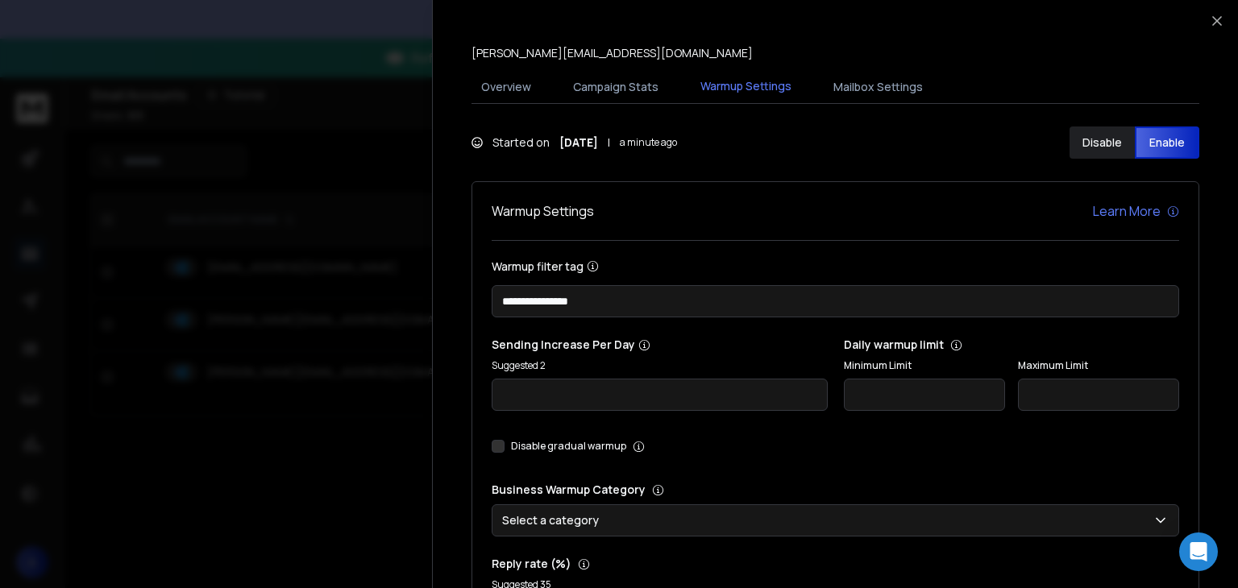
click at [613, 85] on button "Campaign Stats" at bounding box center [615, 86] width 105 height 35
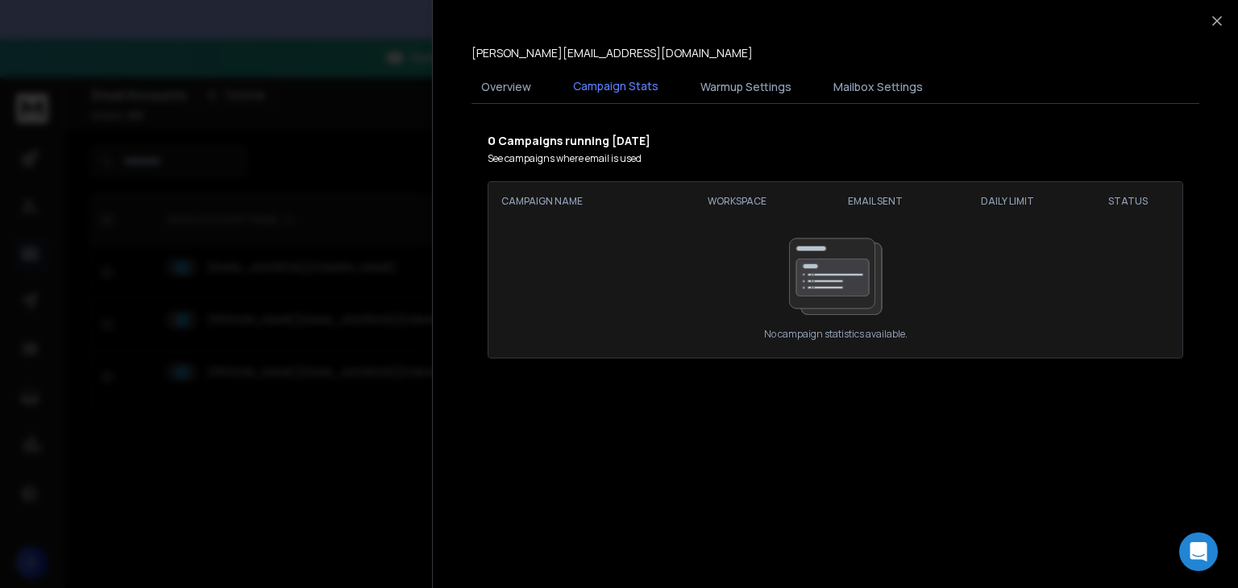
click at [742, 56] on div "[PERSON_NAME][EMAIL_ADDRESS][DOMAIN_NAME]" at bounding box center [836, 53] width 728 height 16
click at [742, 75] on button "Warmup Settings" at bounding box center [746, 86] width 110 height 35
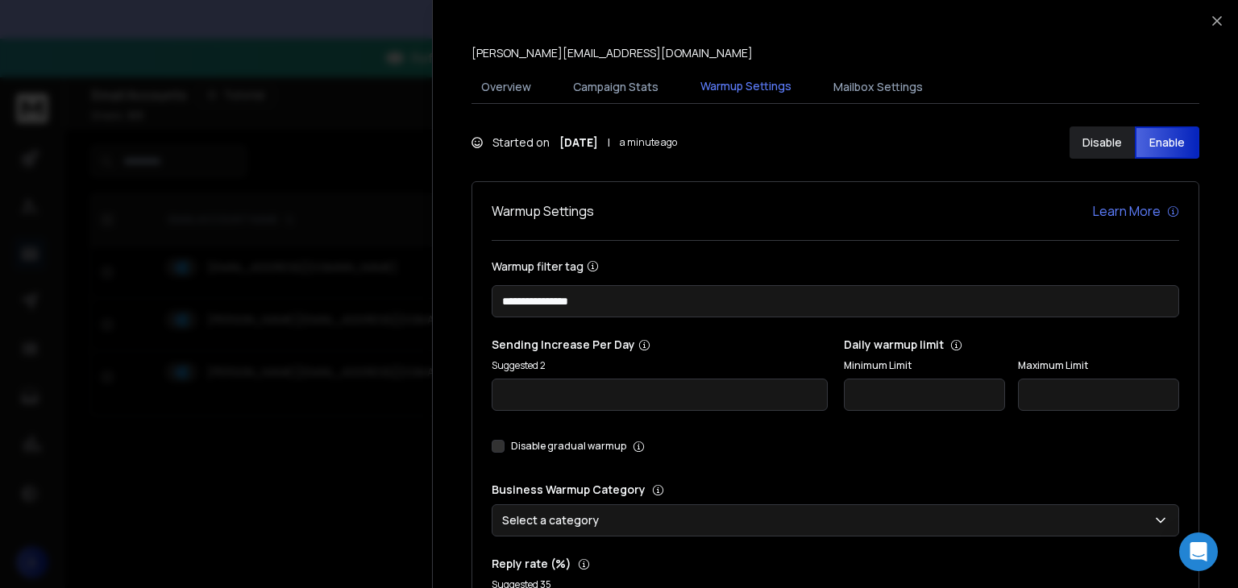
click at [843, 85] on button "Mailbox Settings" at bounding box center [878, 86] width 109 height 35
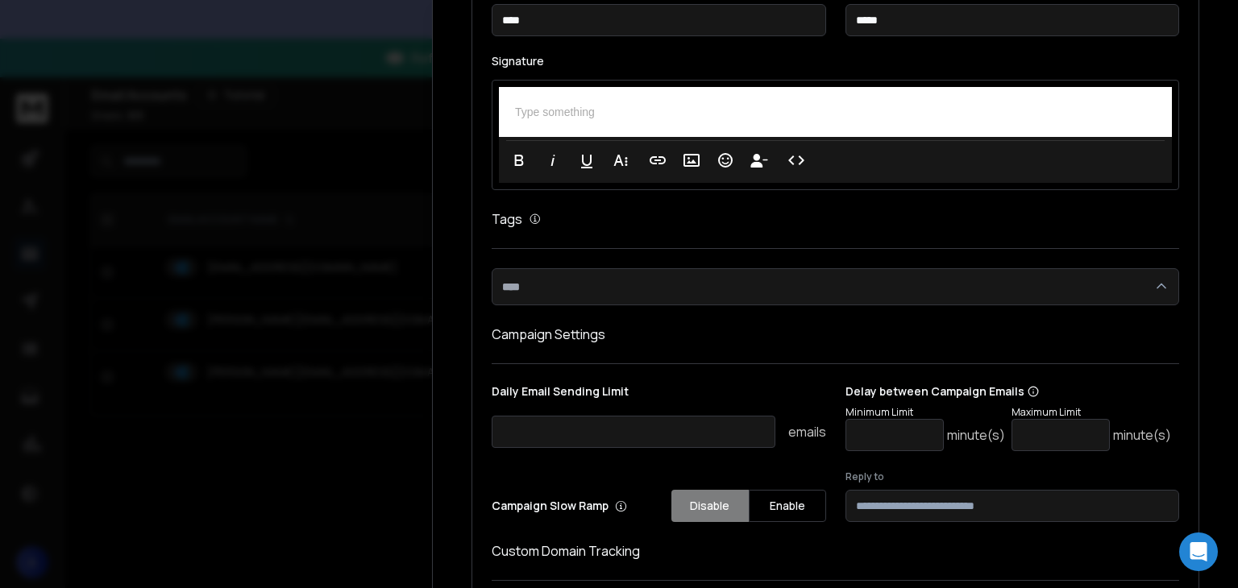
scroll to position [242, 0]
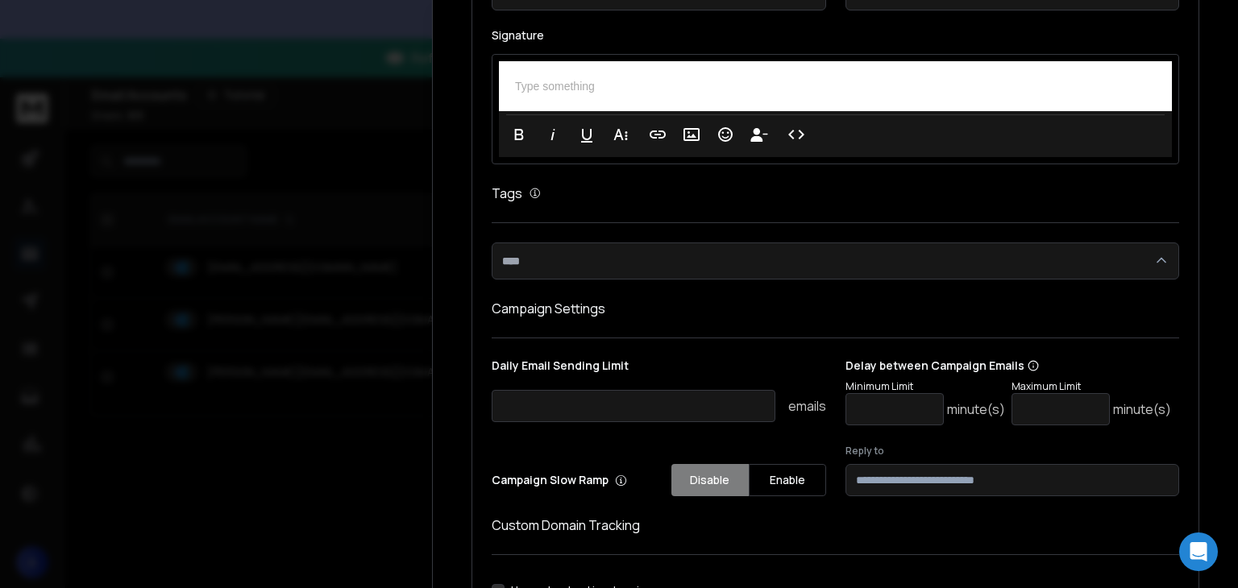
drag, startPoint x: 518, startPoint y: 401, endPoint x: 464, endPoint y: 401, distance: 54.8
click at [464, 401] on div "noah@revproinc.com Overview Campaign Stats Warmup Settings Mailbox Settings Sen…" at bounding box center [835, 241] width 767 height 927
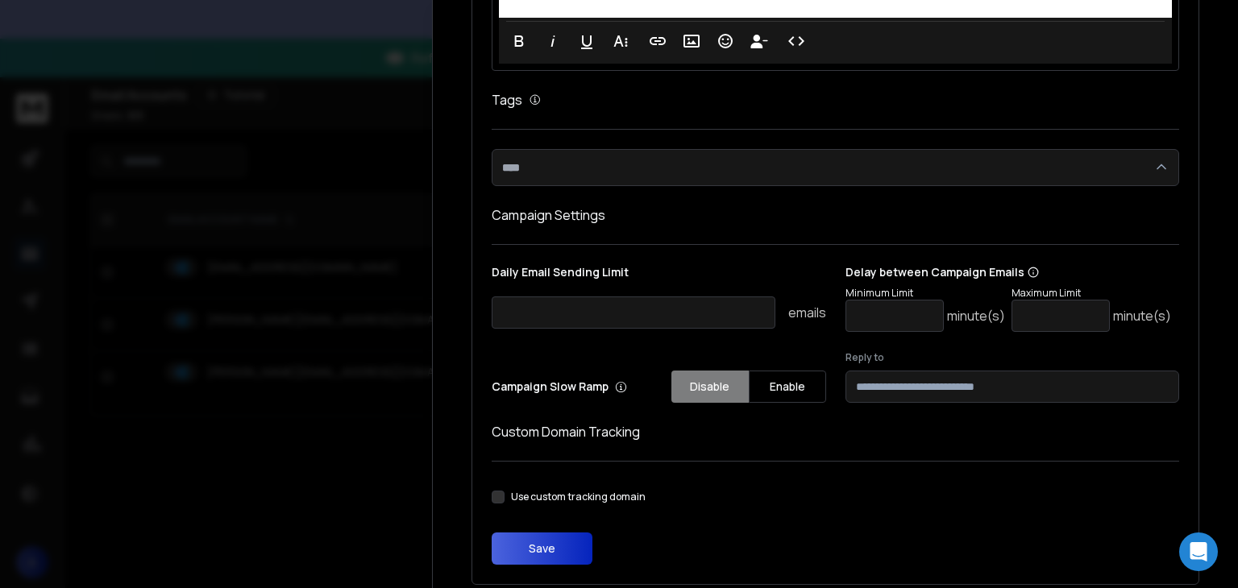
scroll to position [377, 0]
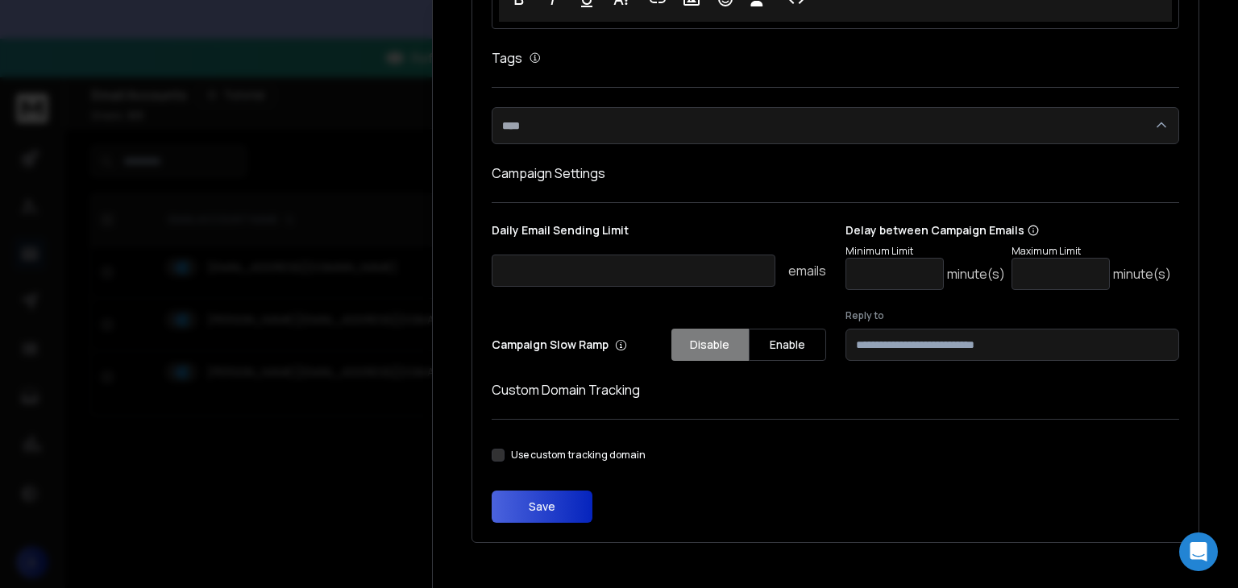
type input "**"
click at [525, 525] on div "Sender Name First Name **** Last Name ***** Signature Type something Clear Form…" at bounding box center [836, 142] width 728 height 804
click at [526, 513] on button "Save" at bounding box center [542, 507] width 101 height 32
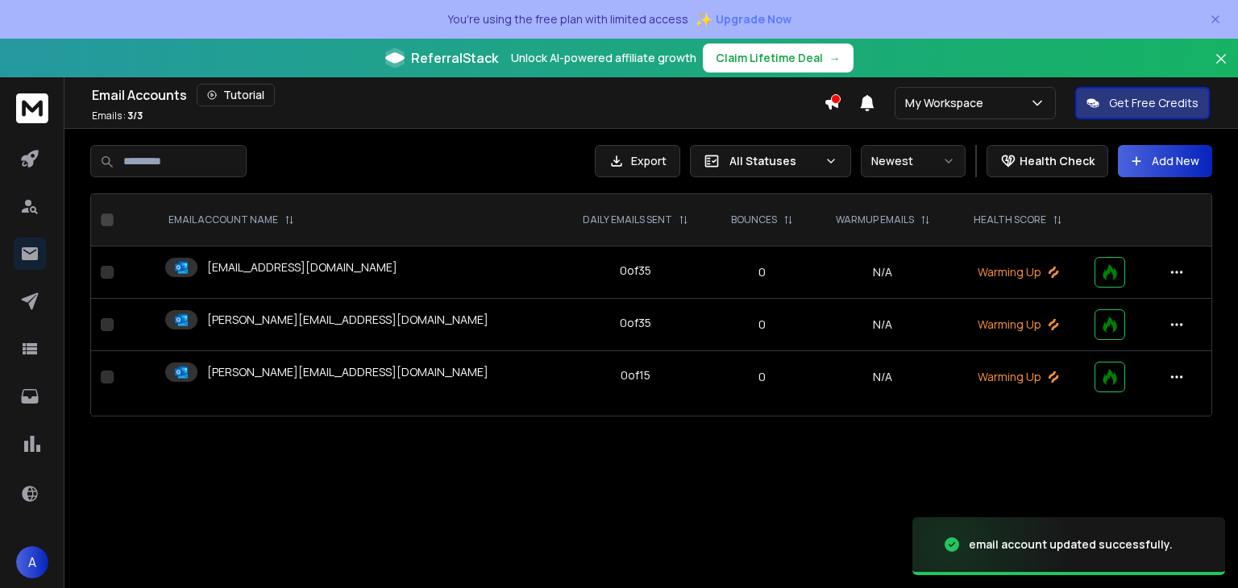
click at [621, 375] on div "0 of 15" at bounding box center [636, 376] width 30 height 16
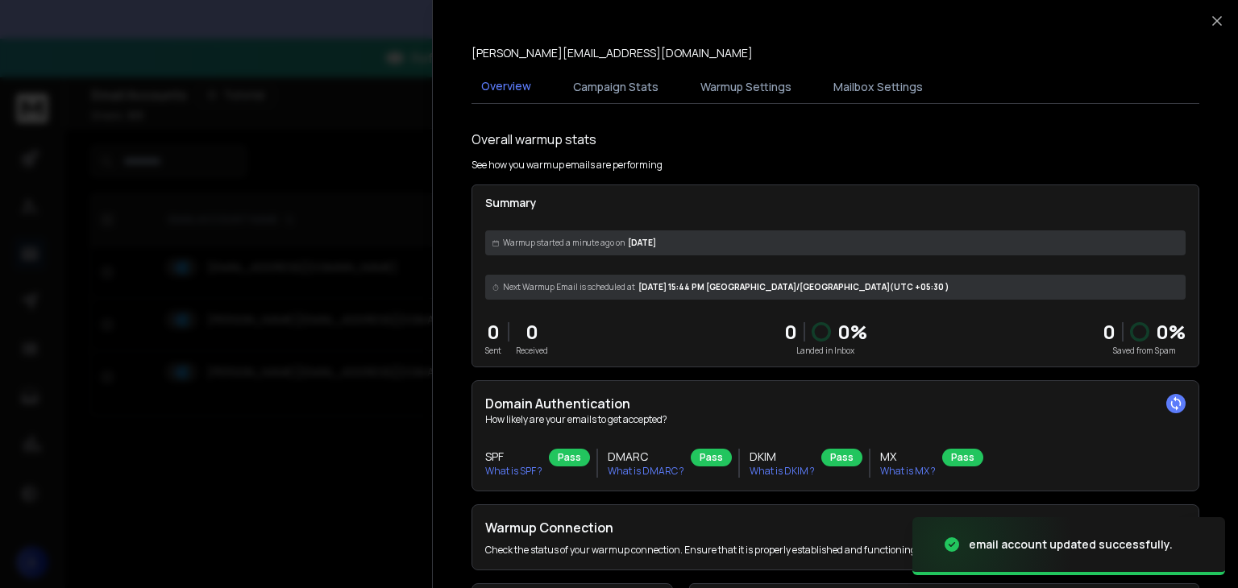
click at [716, 85] on button "Warmup Settings" at bounding box center [746, 86] width 110 height 35
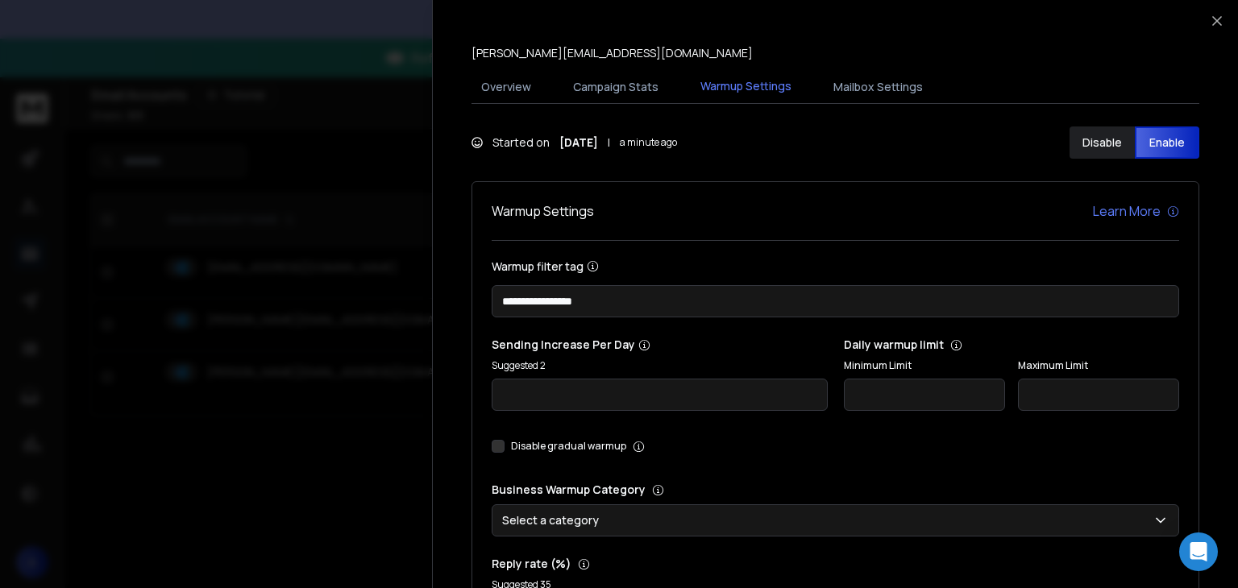
click at [876, 85] on button "Mailbox Settings" at bounding box center [878, 86] width 109 height 35
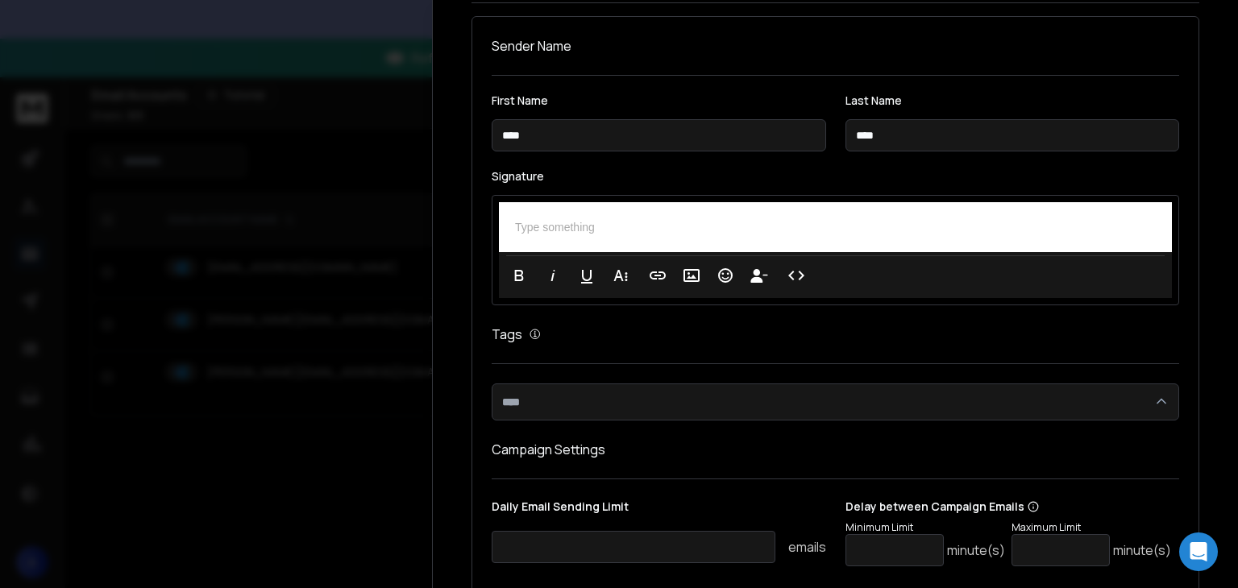
scroll to position [242, 0]
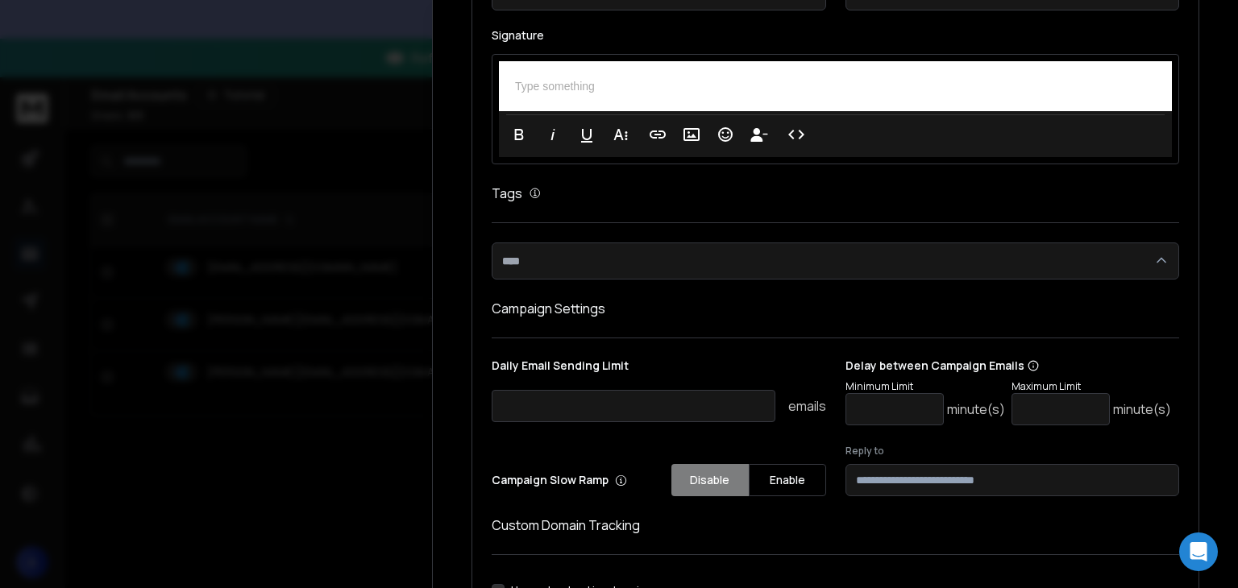
drag, startPoint x: 518, startPoint y: 405, endPoint x: 461, endPoint y: 401, distance: 56.6
click at [461, 401] on div "alex@revproinc.com Overview Campaign Stats Warmup Settings Mailbox Settings Sen…" at bounding box center [835, 241] width 767 height 927
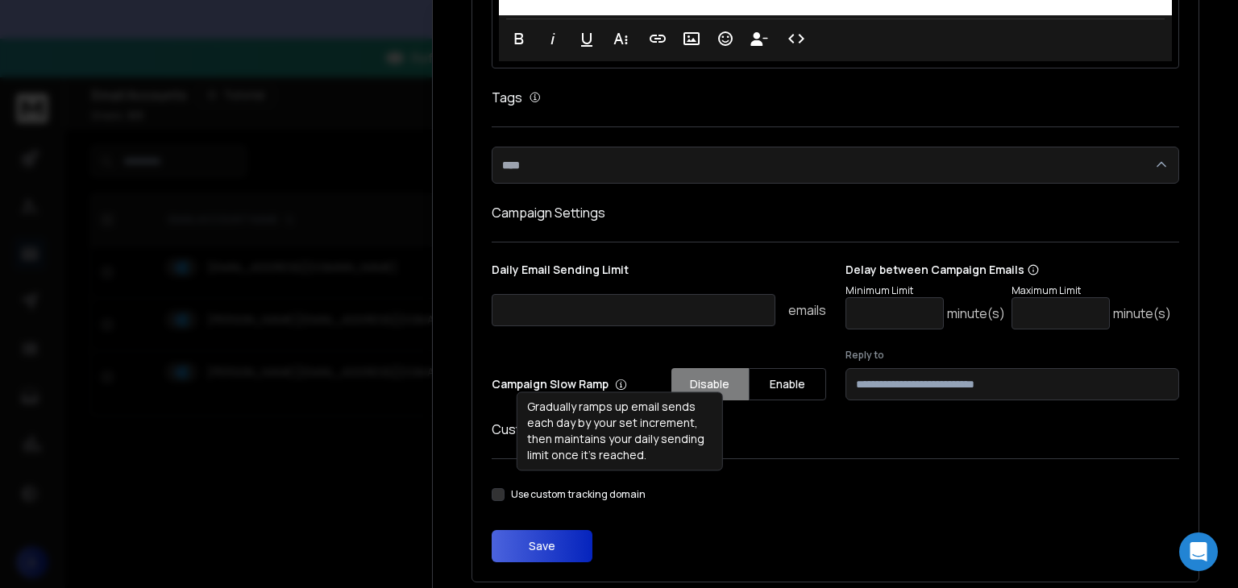
scroll to position [377, 0]
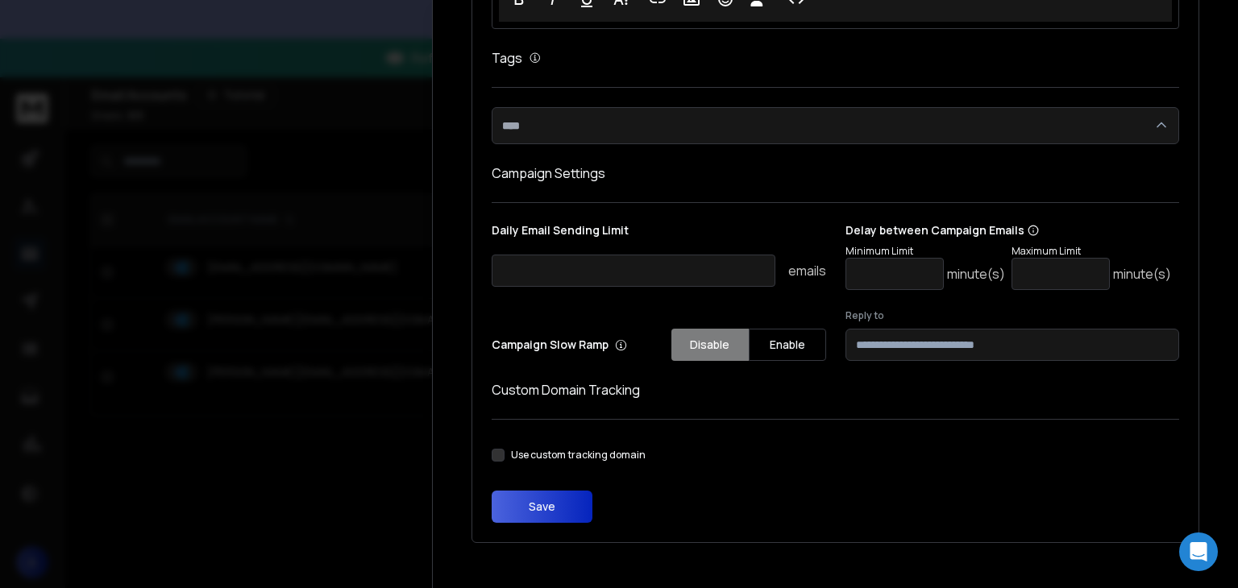
type input "**"
click at [492, 510] on button "Save" at bounding box center [542, 507] width 101 height 32
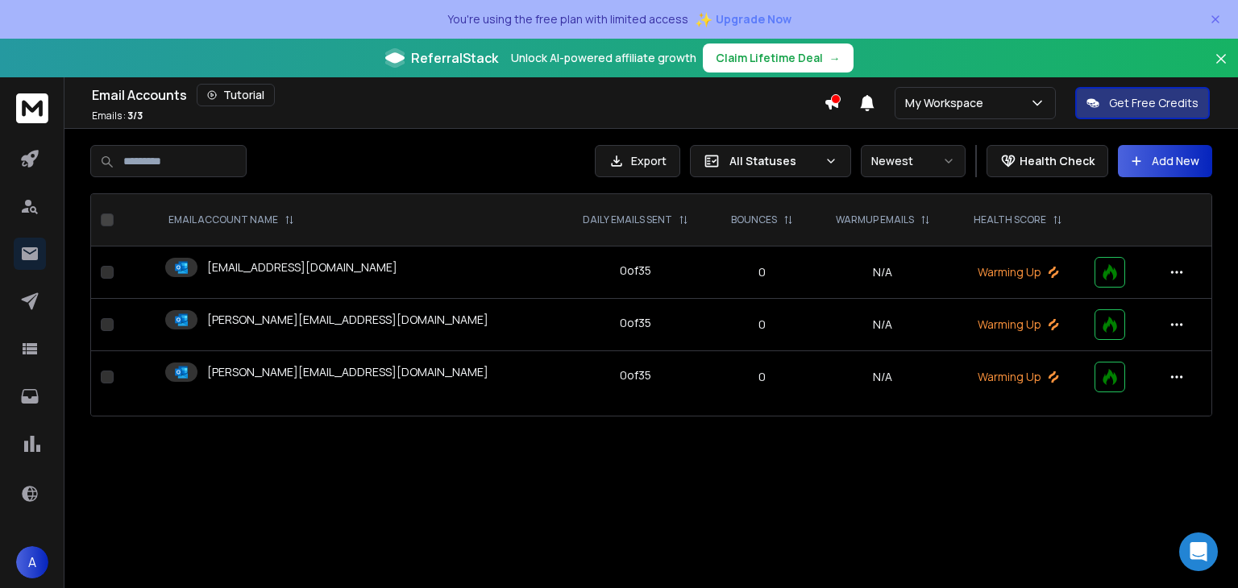
drag, startPoint x: 722, startPoint y: 17, endPoint x: 979, endPoint y: 7, distance: 256.5
click at [979, 9] on div "You're using the free plan with limited access ✨ Upgrade Now" at bounding box center [619, 19] width 1238 height 39
click at [769, 26] on span "Upgrade Now" at bounding box center [754, 19] width 76 height 16
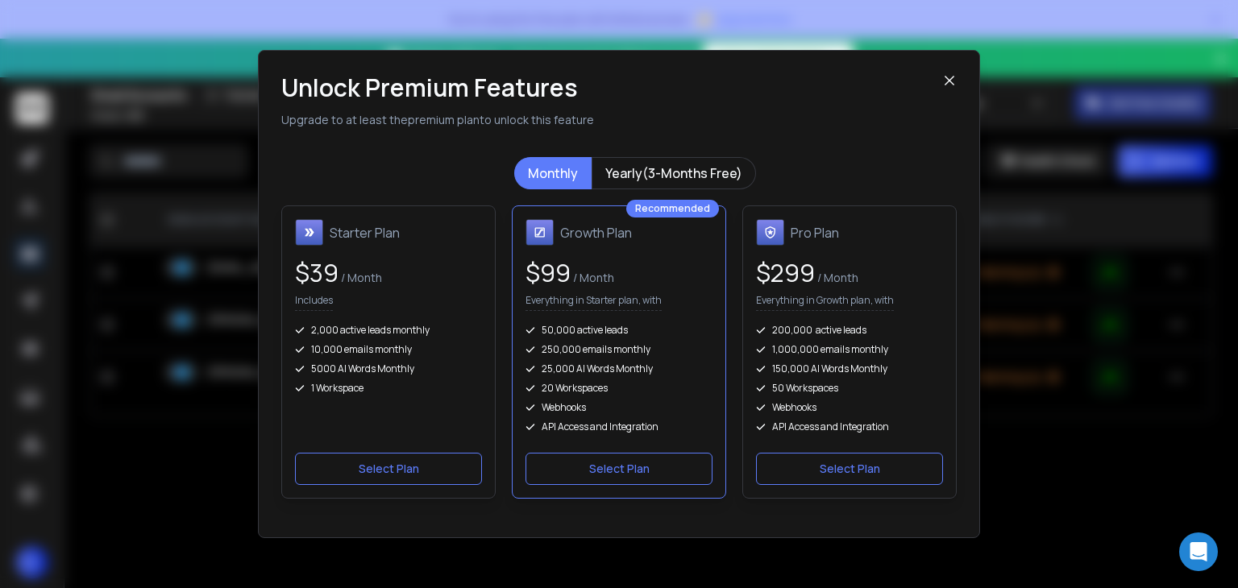
click at [443, 372] on div "5000 AI Words Monthly" at bounding box center [388, 369] width 187 height 13
click at [423, 393] on div "1 Workspace" at bounding box center [388, 388] width 187 height 13
click at [384, 477] on button "Select Plan" at bounding box center [388, 469] width 187 height 32
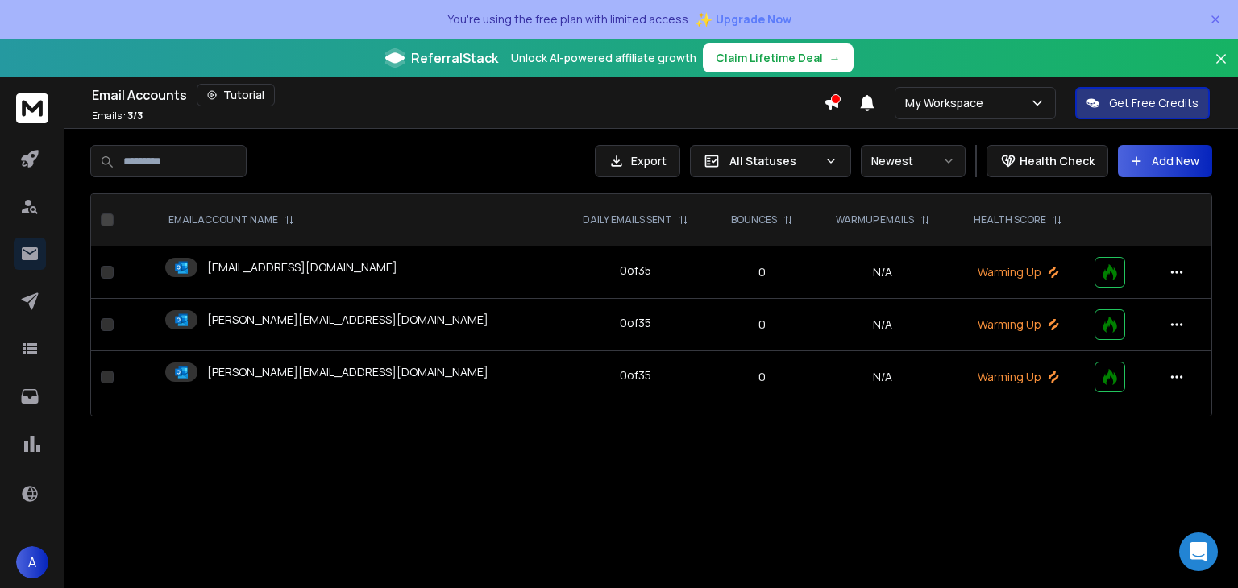
click at [447, 135] on div "Export All Statuses Newest Health Check Add New EMAIL ACCOUNT NAME DAILY EMAILS…" at bounding box center [651, 281] width 1174 height 304
click at [20, 305] on icon at bounding box center [29, 301] width 19 height 19
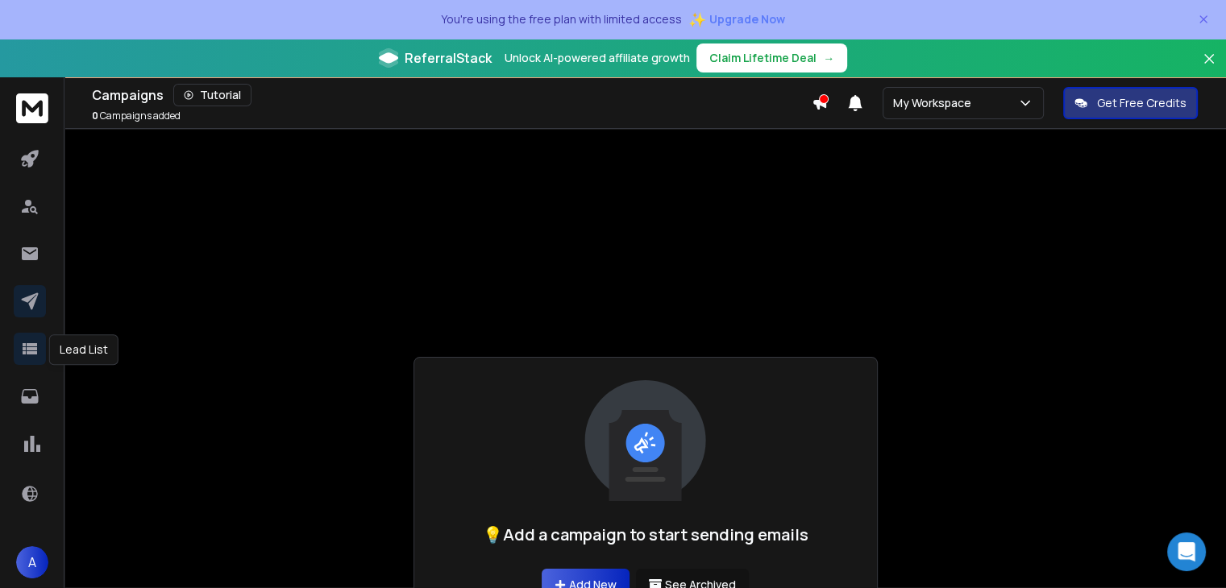
click at [23, 352] on icon at bounding box center [30, 348] width 15 height 11
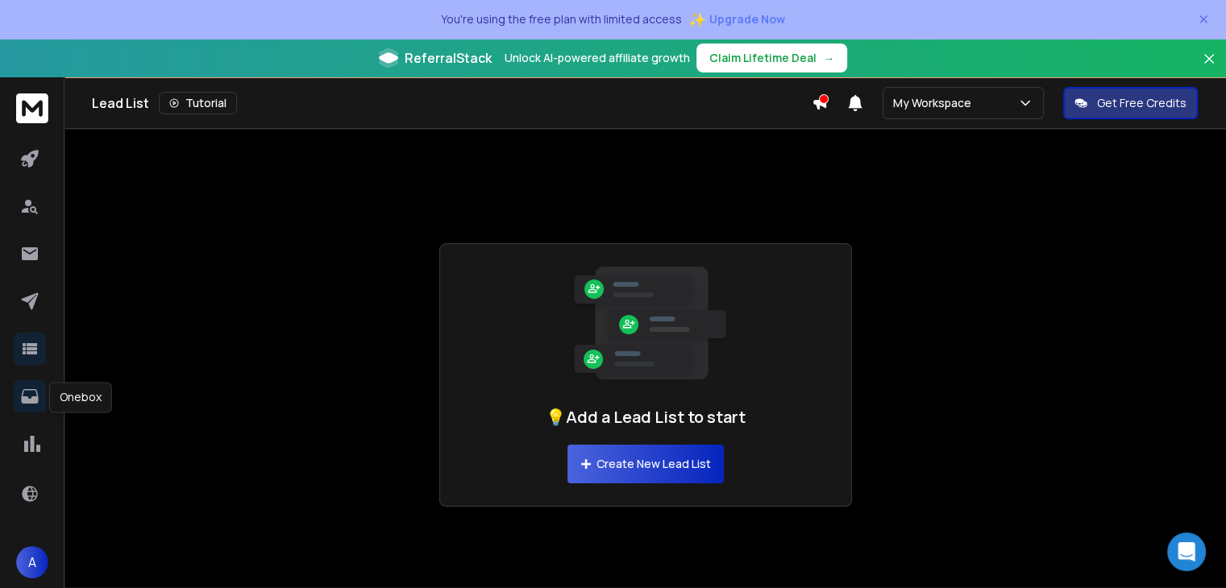
click at [23, 407] on link at bounding box center [30, 396] width 32 height 32
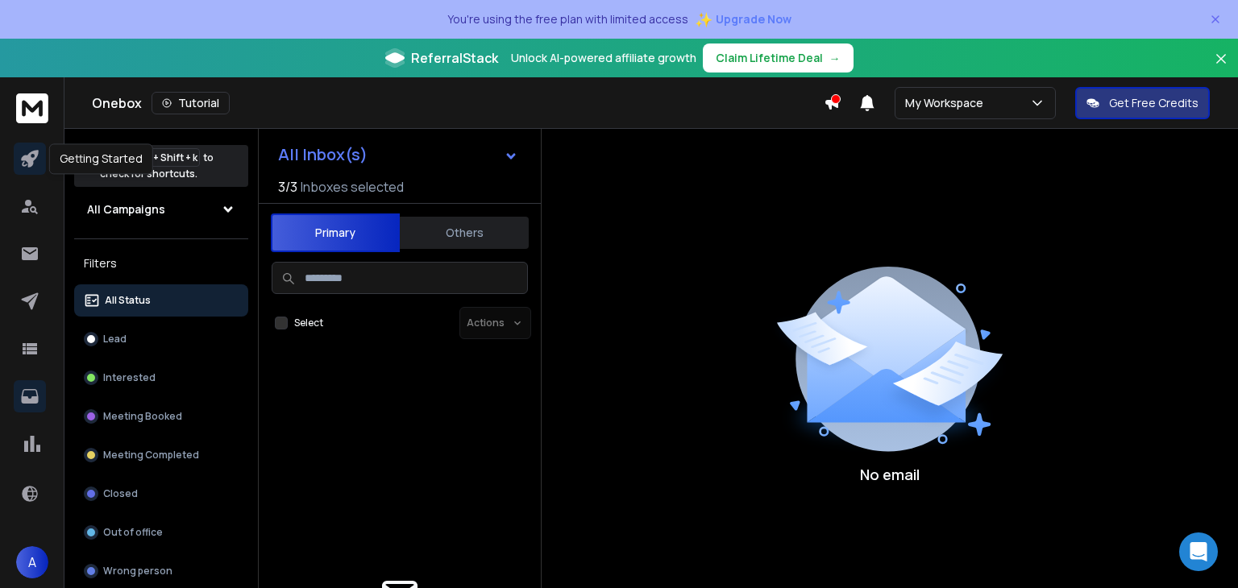
click at [24, 160] on icon at bounding box center [30, 159] width 18 height 18
